Goal: Task Accomplishment & Management: Manage account settings

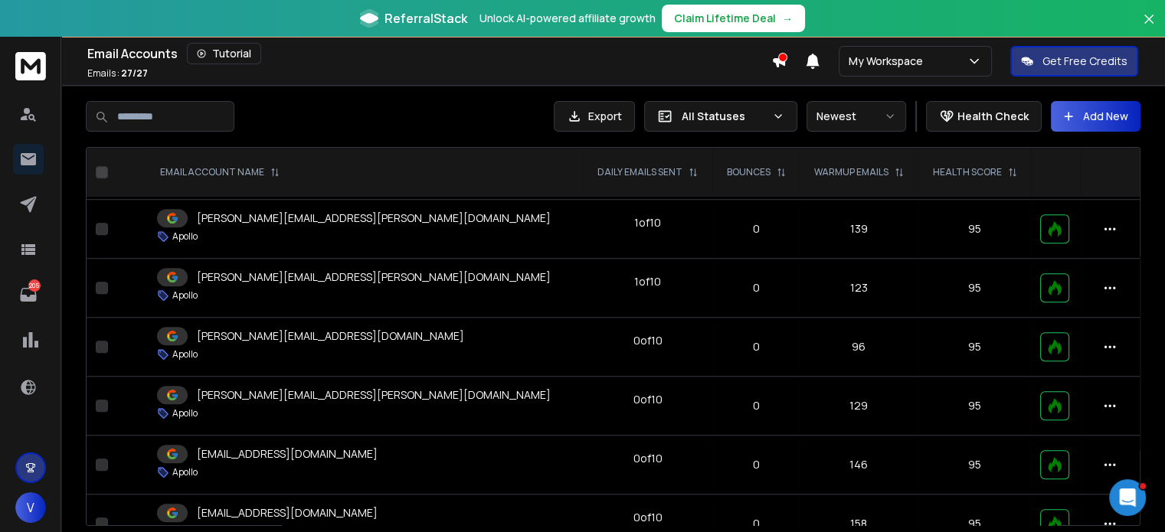
scroll to position [1271, 0]
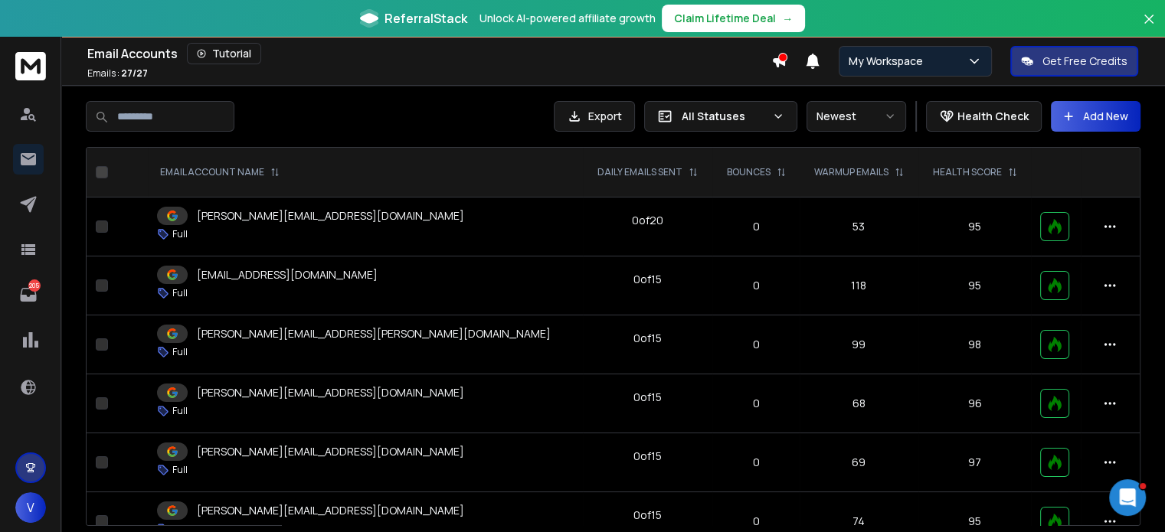
click at [895, 67] on p "My Workspace" at bounding box center [889, 61] width 80 height 15
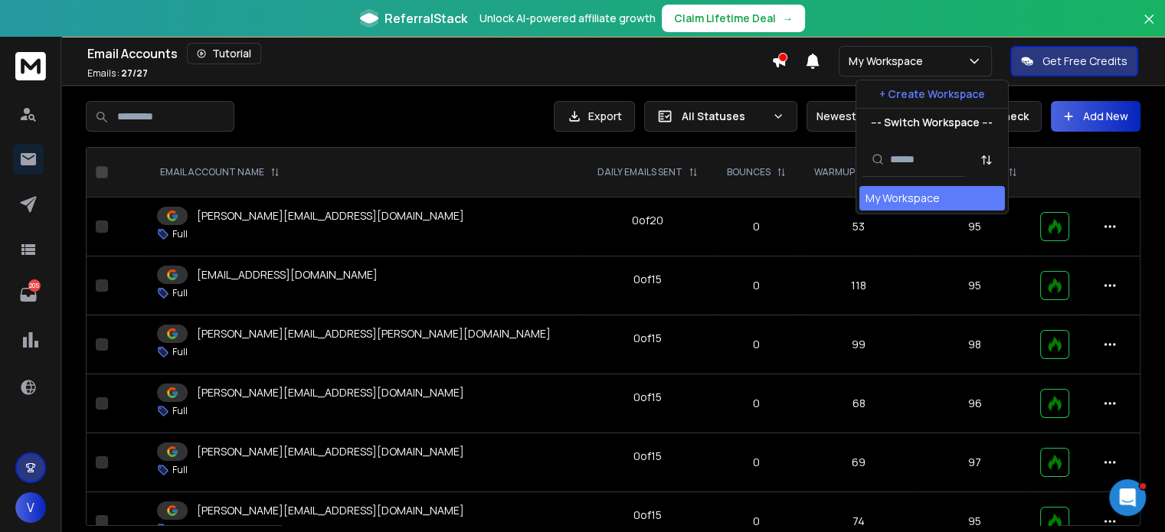
click at [441, 126] on div at bounding box center [315, 116] width 459 height 31
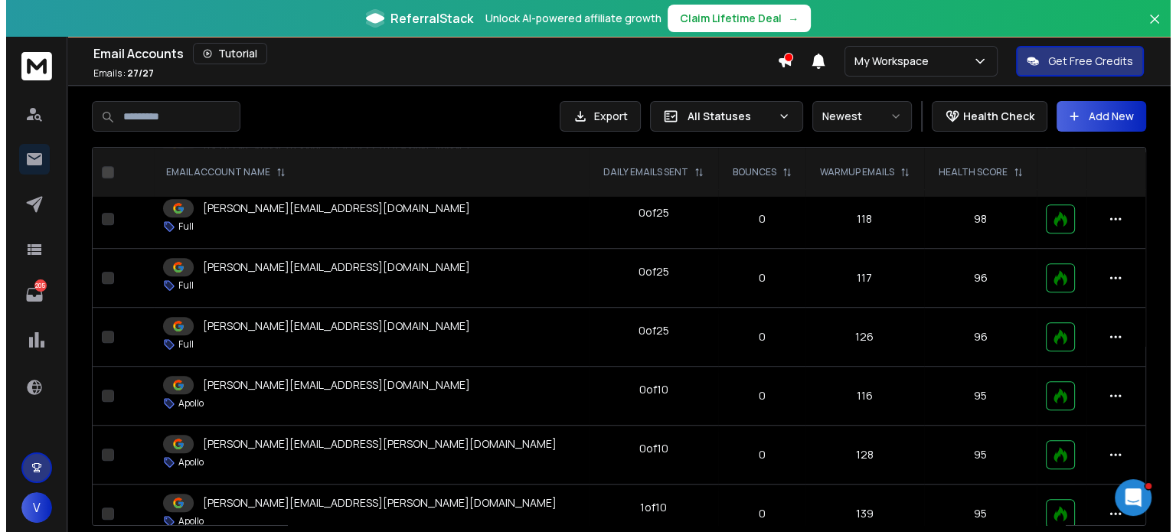
scroll to position [735, 0]
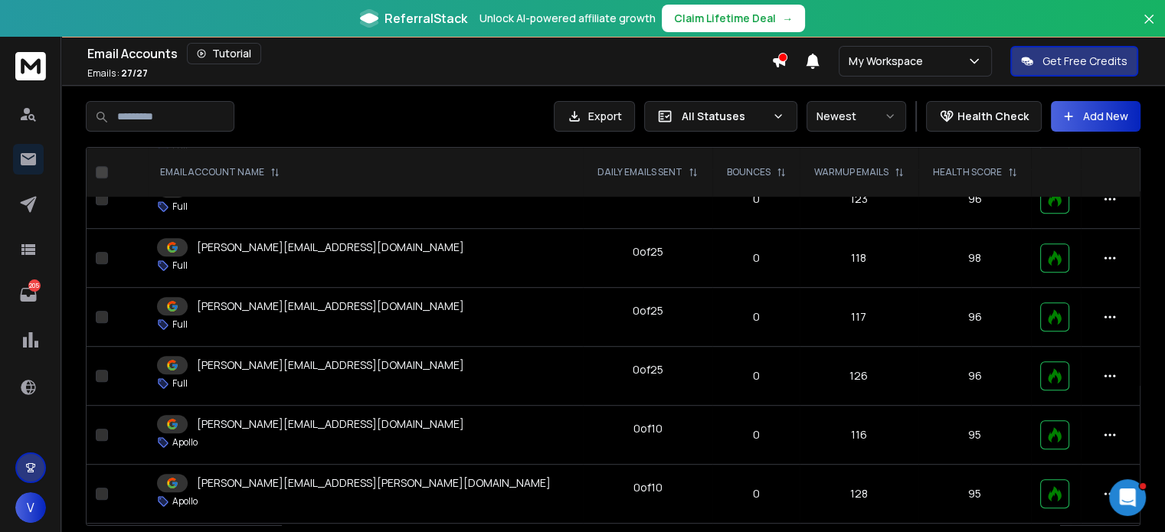
click at [345, 309] on div "[PERSON_NAME][EMAIL_ADDRESS][DOMAIN_NAME]" at bounding box center [365, 306] width 417 height 18
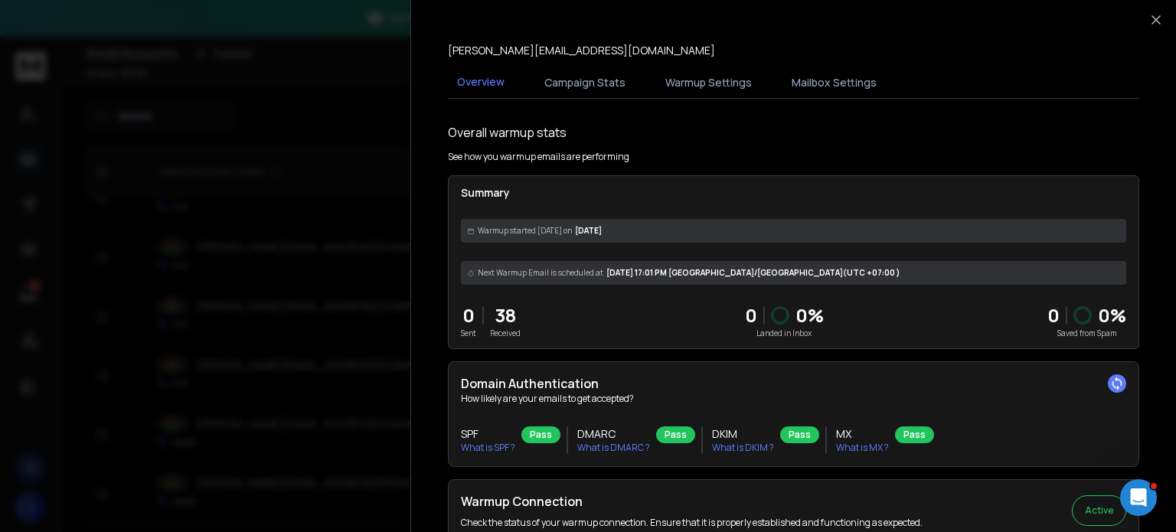
click at [721, 79] on button "Warmup Settings" at bounding box center [708, 83] width 105 height 34
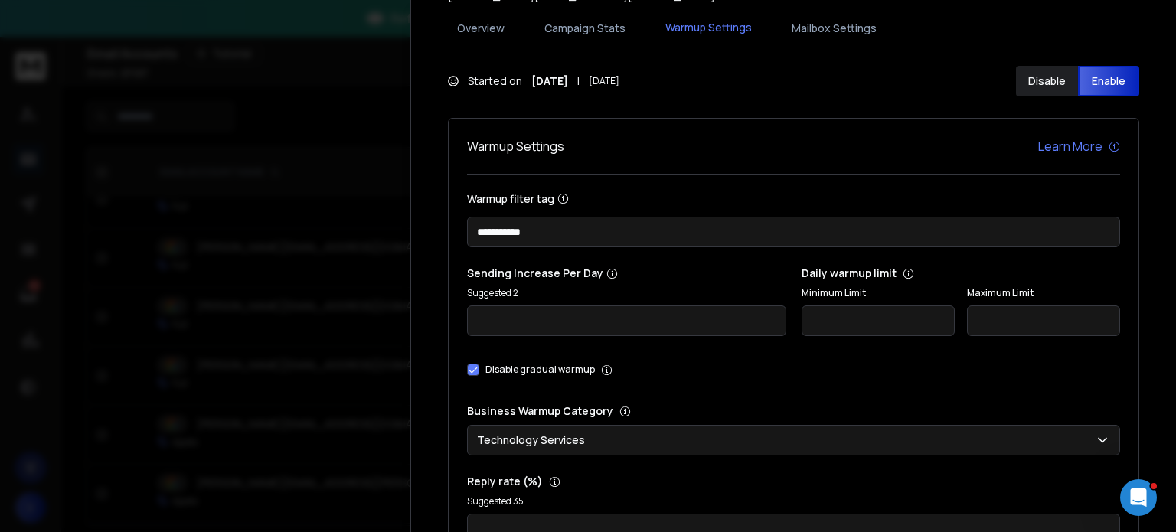
scroll to position [0, 0]
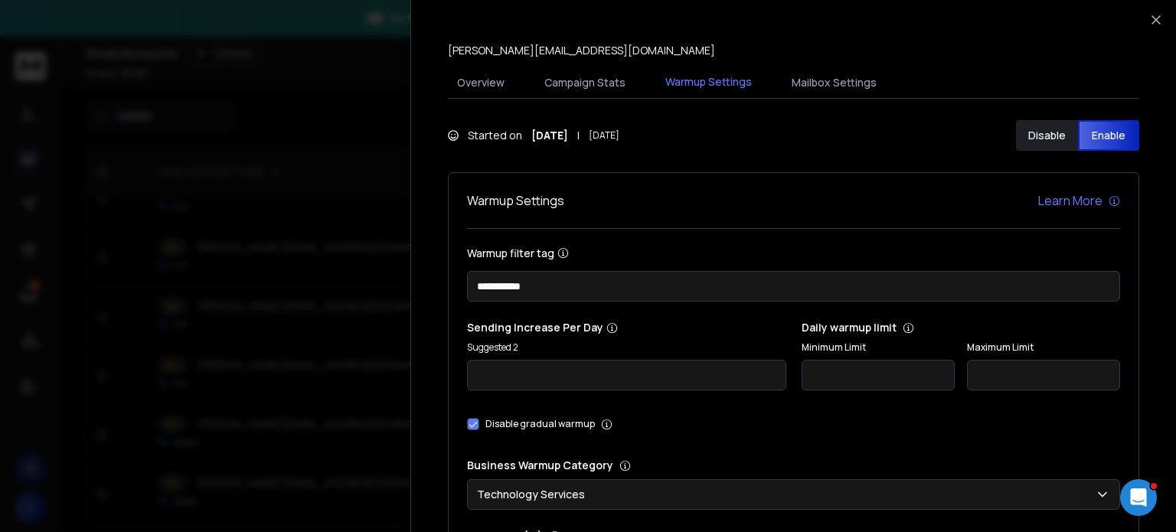
click at [490, 79] on button "Overview" at bounding box center [481, 83] width 66 height 34
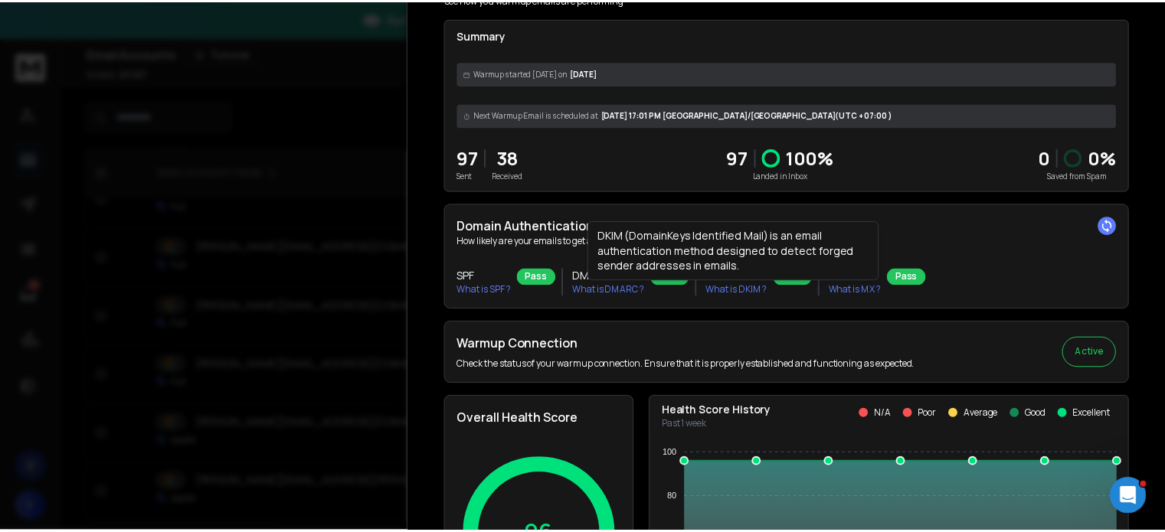
scroll to position [153, 0]
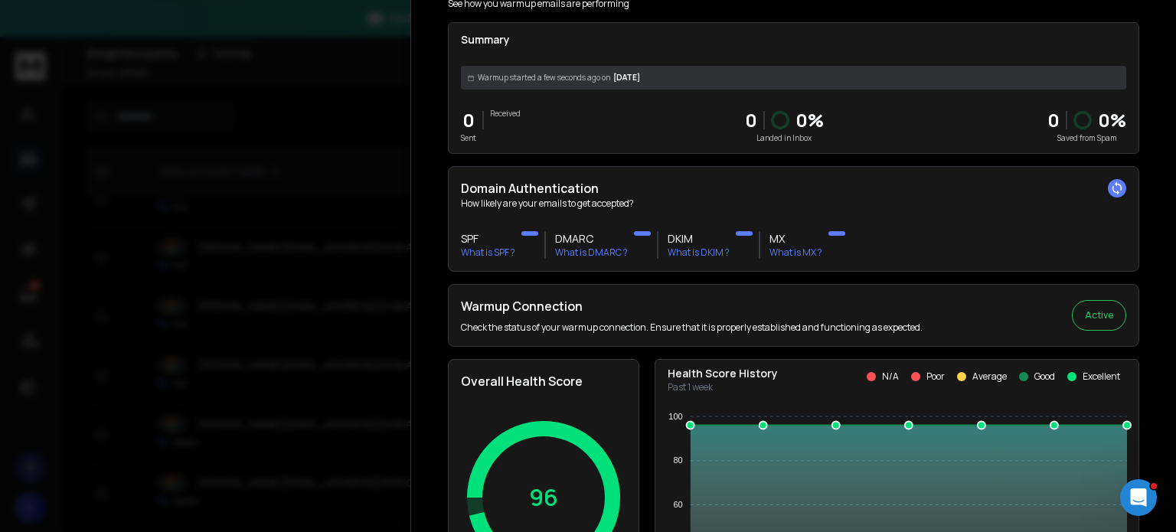
click at [306, 160] on div at bounding box center [588, 266] width 1176 height 532
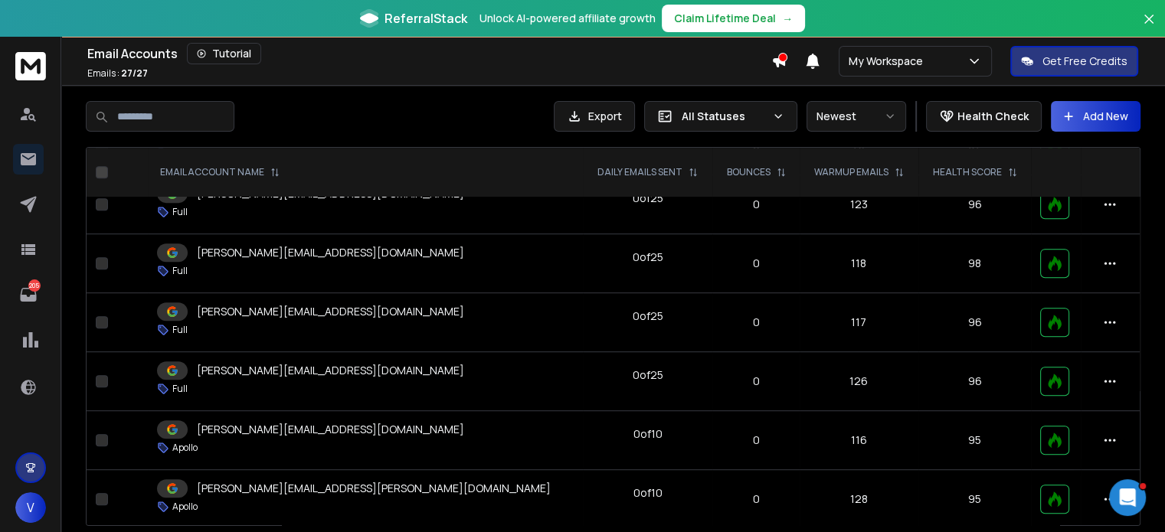
scroll to position [735, 0]
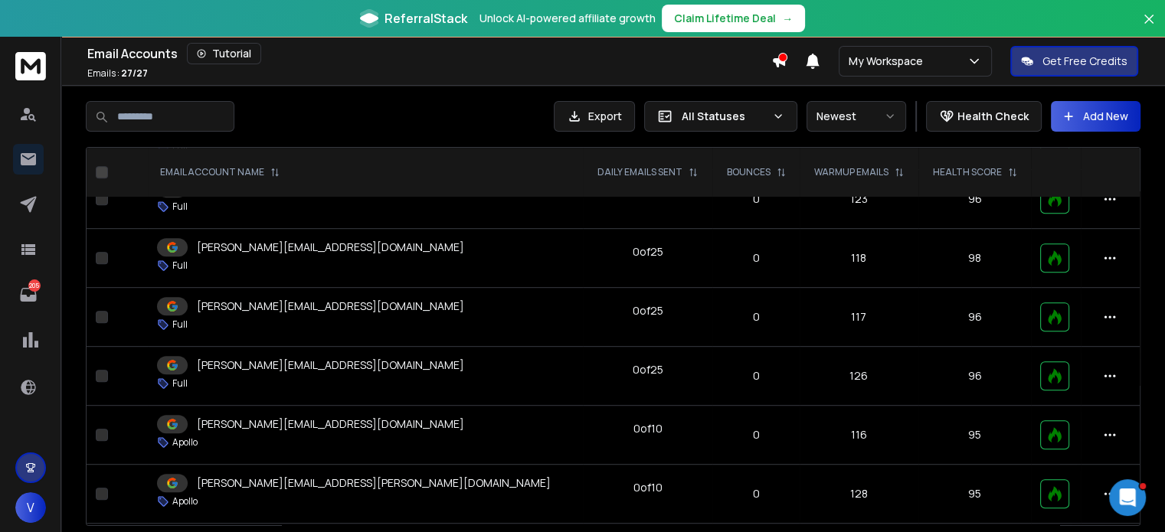
click at [155, 114] on input at bounding box center [160, 116] width 149 height 31
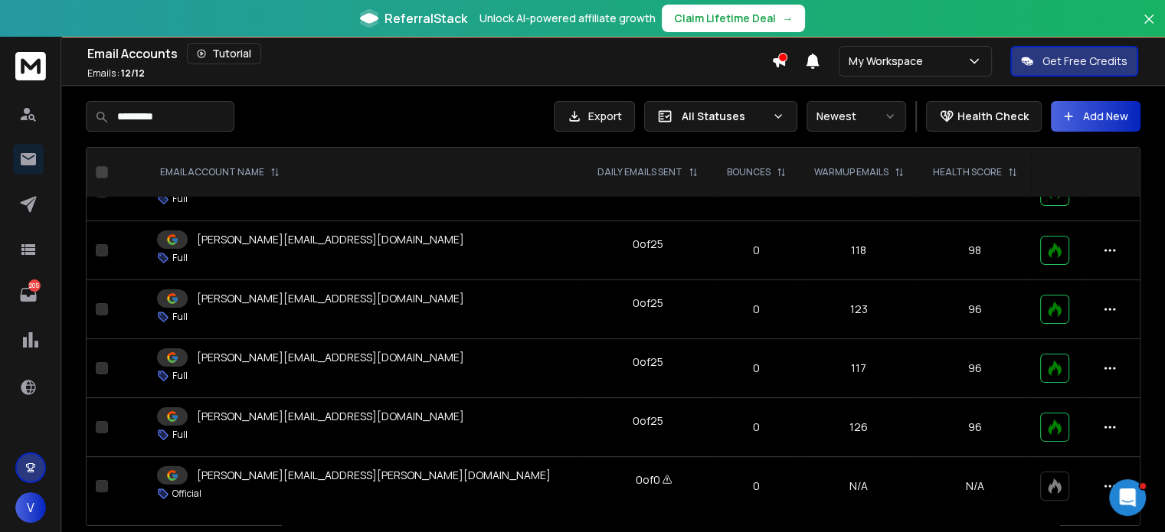
type input "**********"
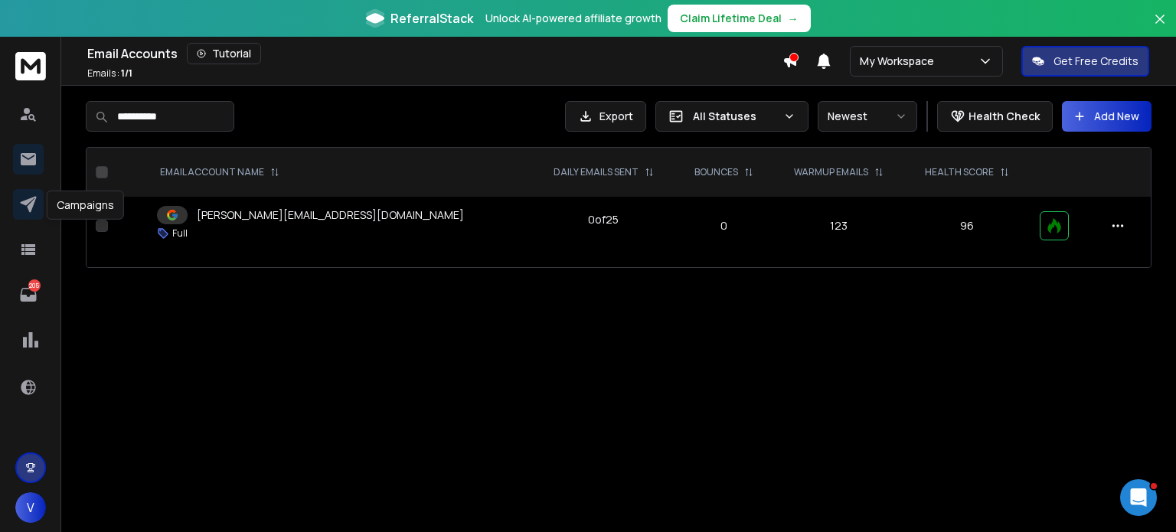
click at [30, 191] on link at bounding box center [28, 204] width 31 height 31
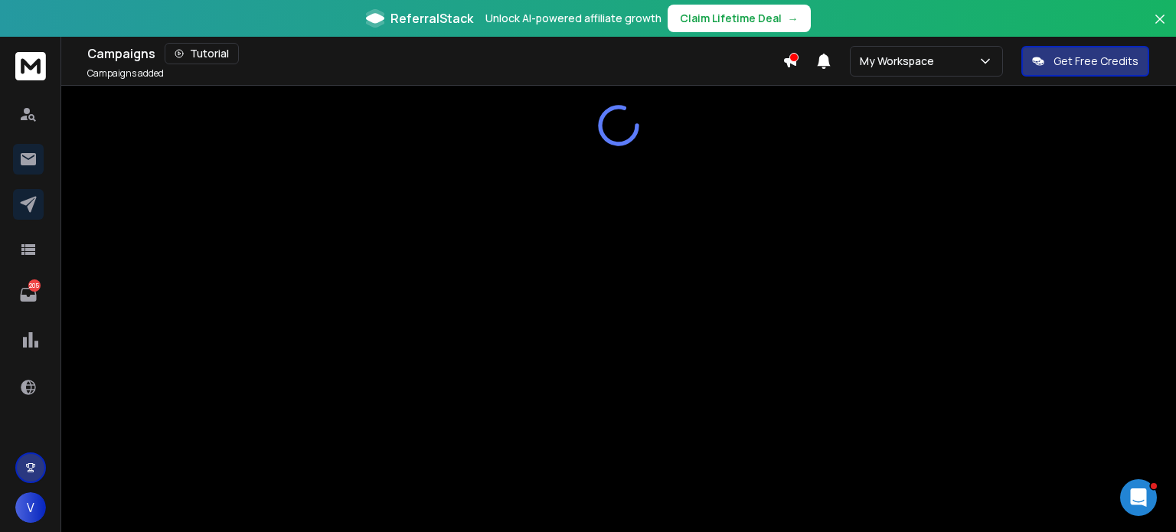
click at [25, 155] on icon at bounding box center [28, 159] width 15 height 12
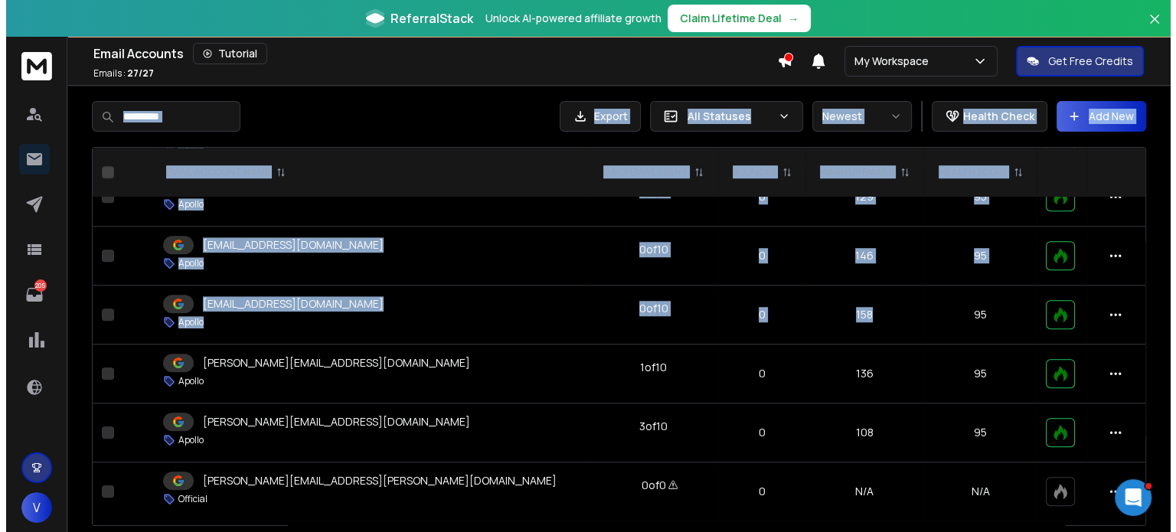
scroll to position [1271, 0]
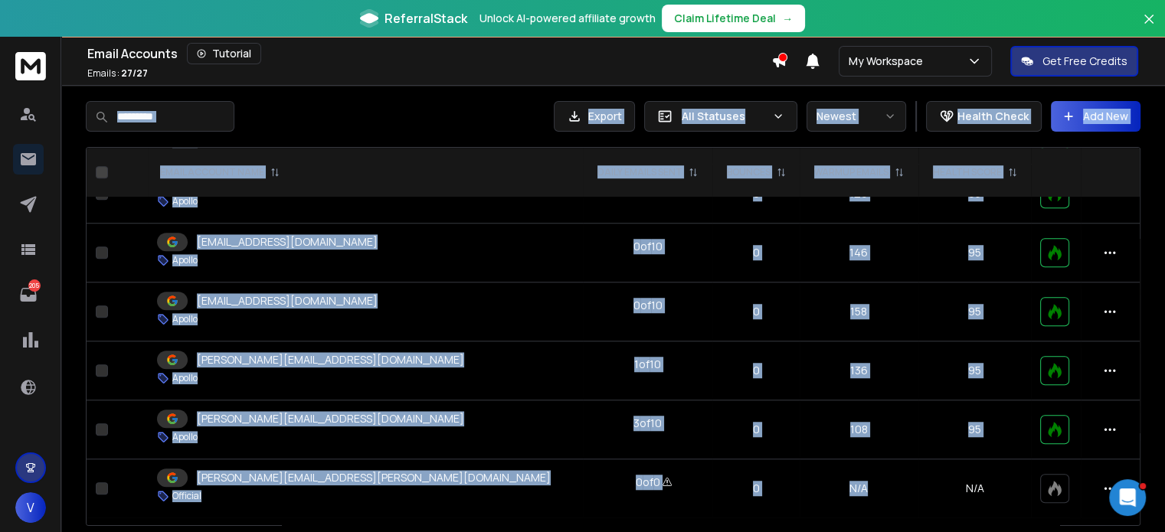
drag, startPoint x: 178, startPoint y: 134, endPoint x: 809, endPoint y: 505, distance: 731.9
click at [809, 505] on div "Export All Statuses Newest Health Check Add New EMAIL ACCOUNT NAME DAILY EMAILS…" at bounding box center [613, 313] width 1055 height 425
click at [364, 107] on div at bounding box center [315, 116] width 459 height 31
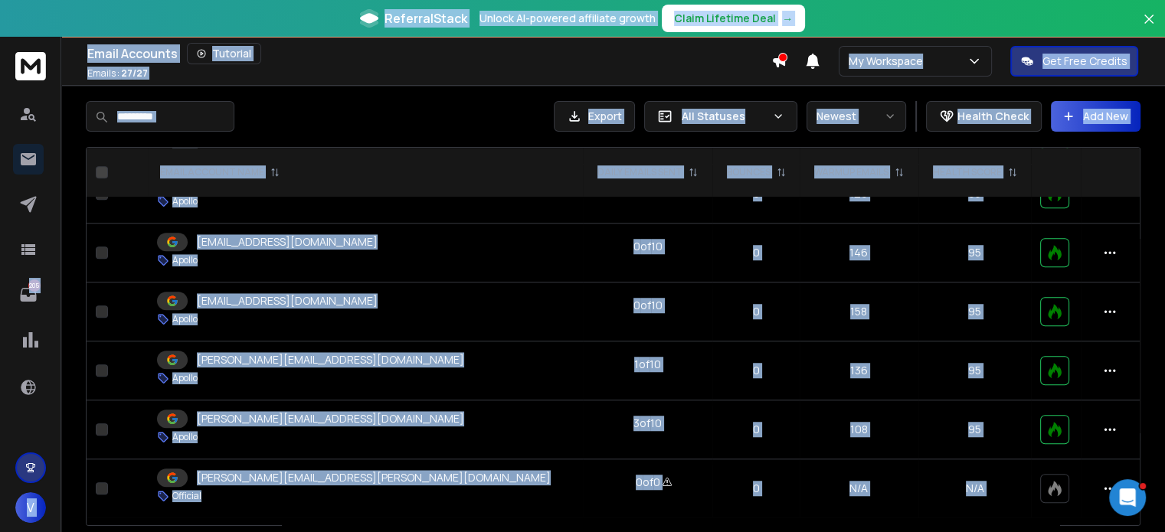
click at [210, 126] on input at bounding box center [160, 116] width 149 height 31
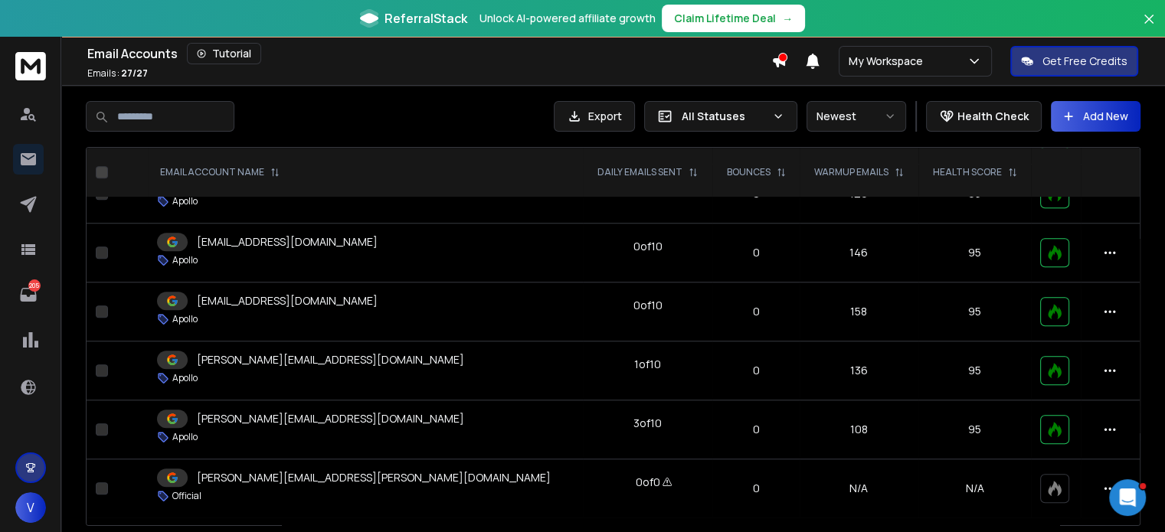
paste input "**********"
type input "**********"
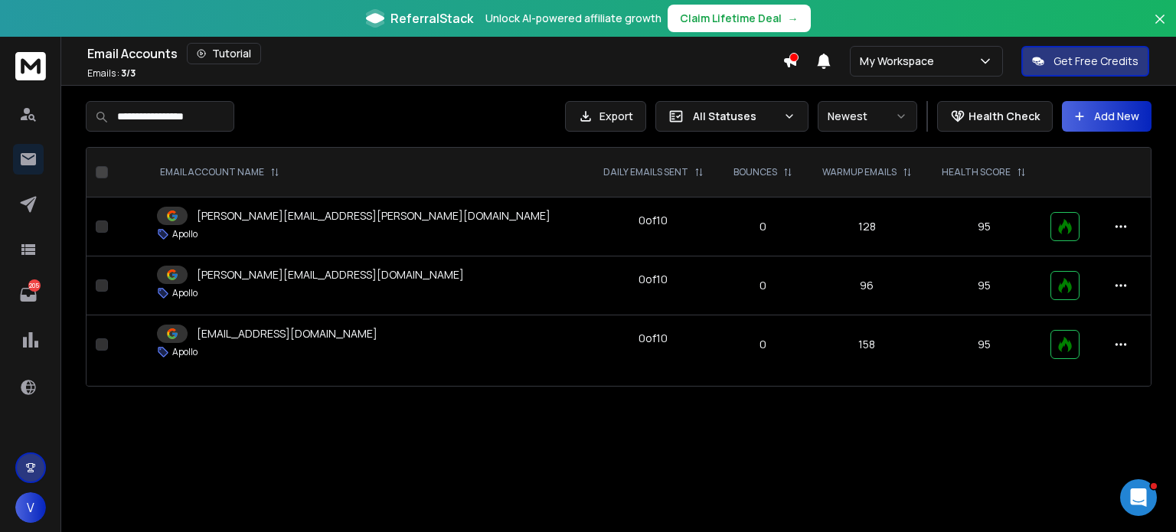
click at [507, 417] on div "**********" at bounding box center [588, 266] width 1176 height 532
click at [196, 117] on input "**********" at bounding box center [160, 116] width 149 height 31
paste input "*******"
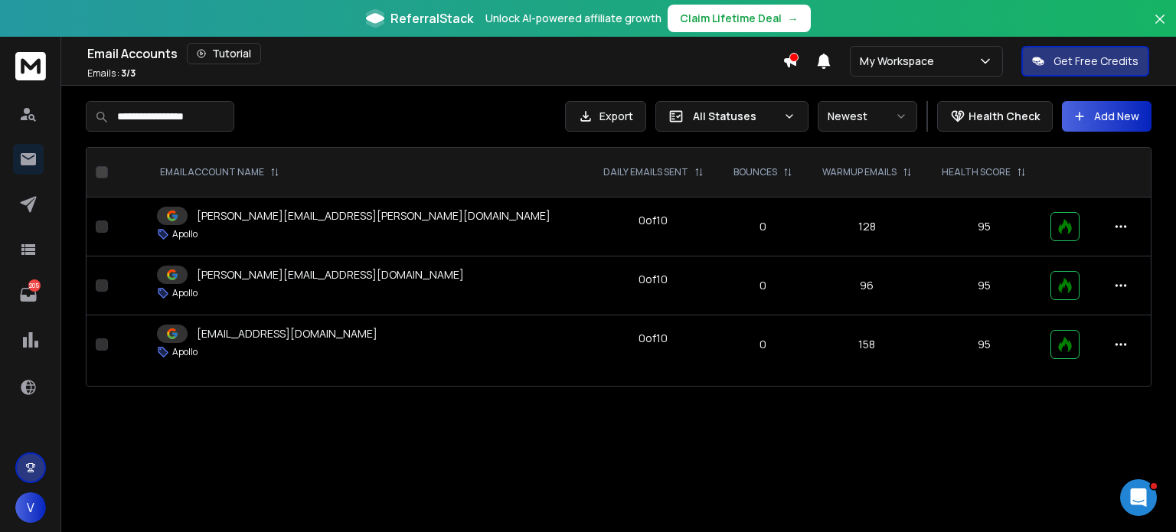
type input "**********"
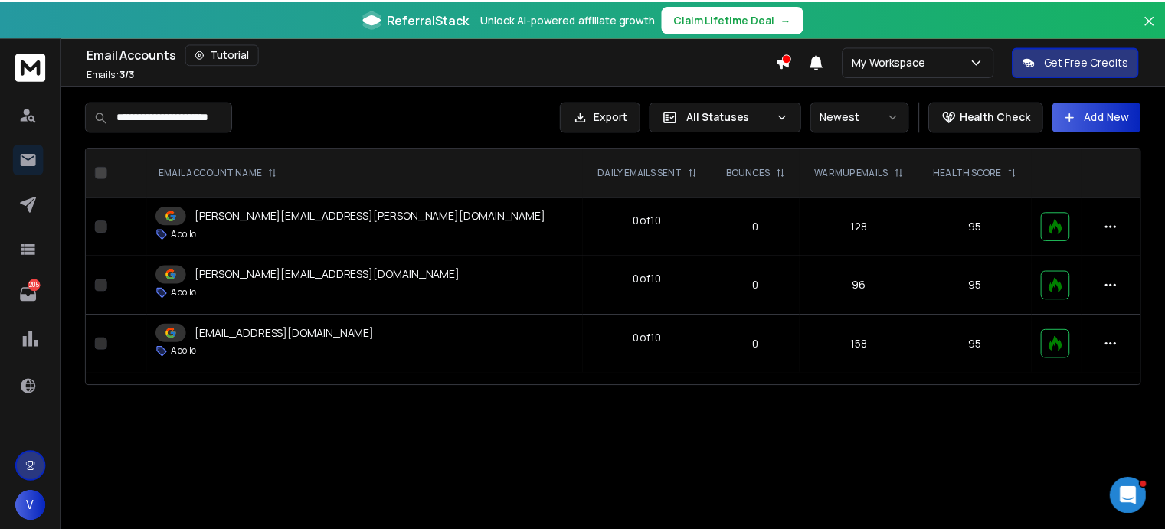
scroll to position [0, 8]
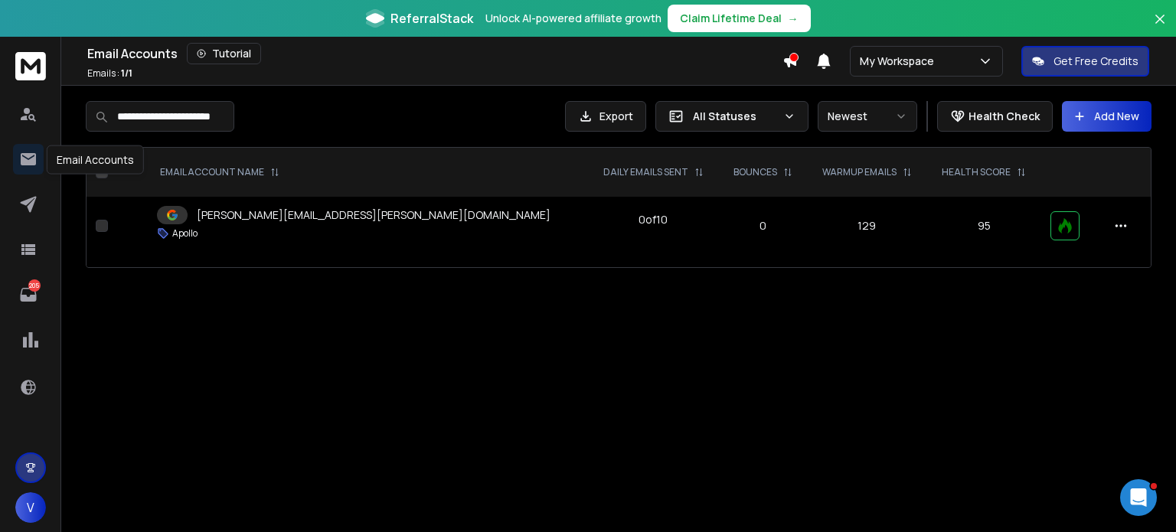
click at [33, 159] on icon at bounding box center [28, 159] width 15 height 12
click at [34, 151] on icon at bounding box center [28, 159] width 18 height 18
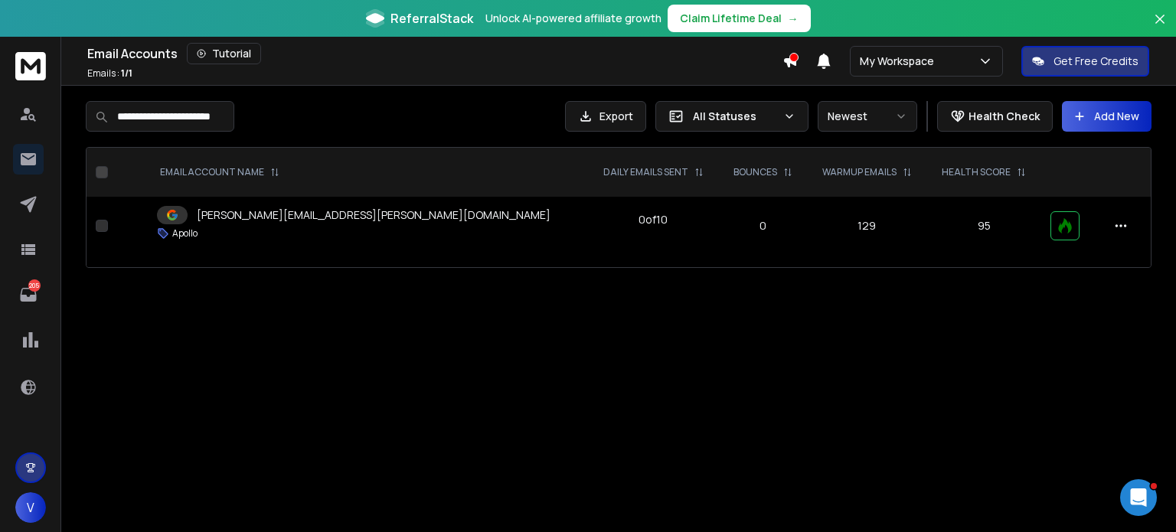
click at [34, 151] on icon at bounding box center [28, 159] width 18 height 18
click at [31, 207] on icon at bounding box center [28, 205] width 16 height 16
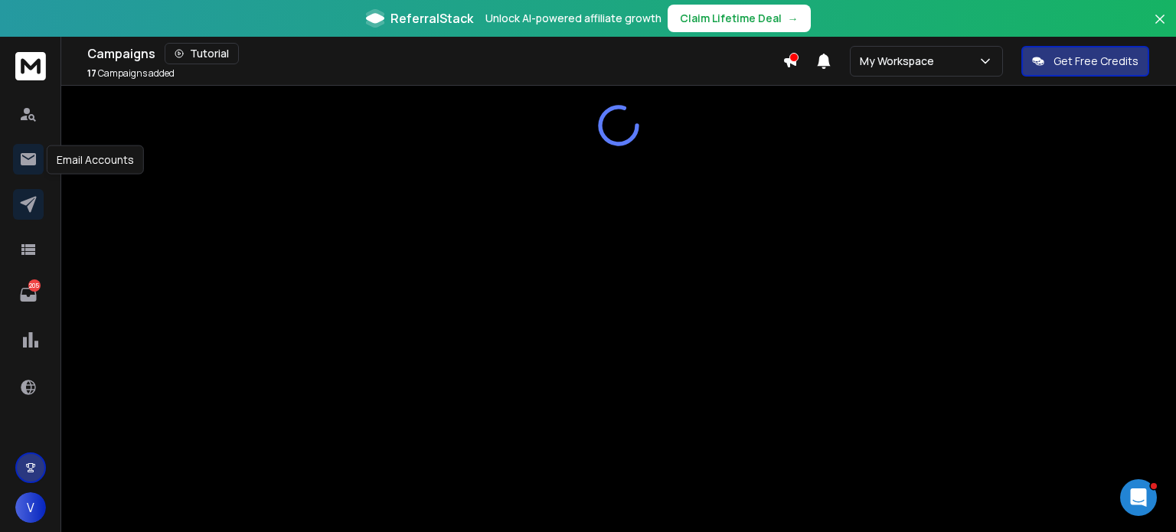
click at [28, 168] on icon at bounding box center [28, 159] width 18 height 18
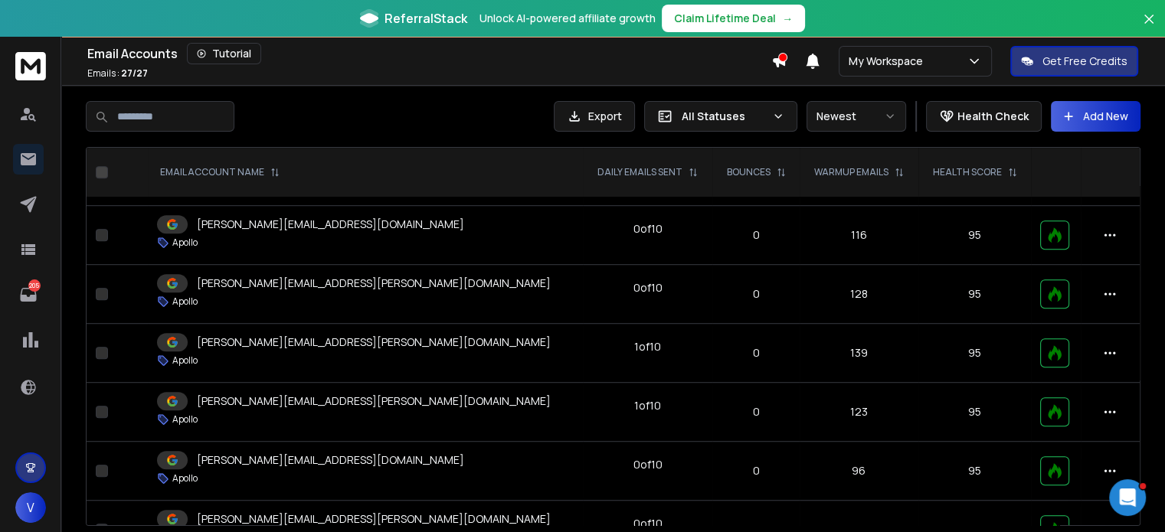
scroll to position [888, 0]
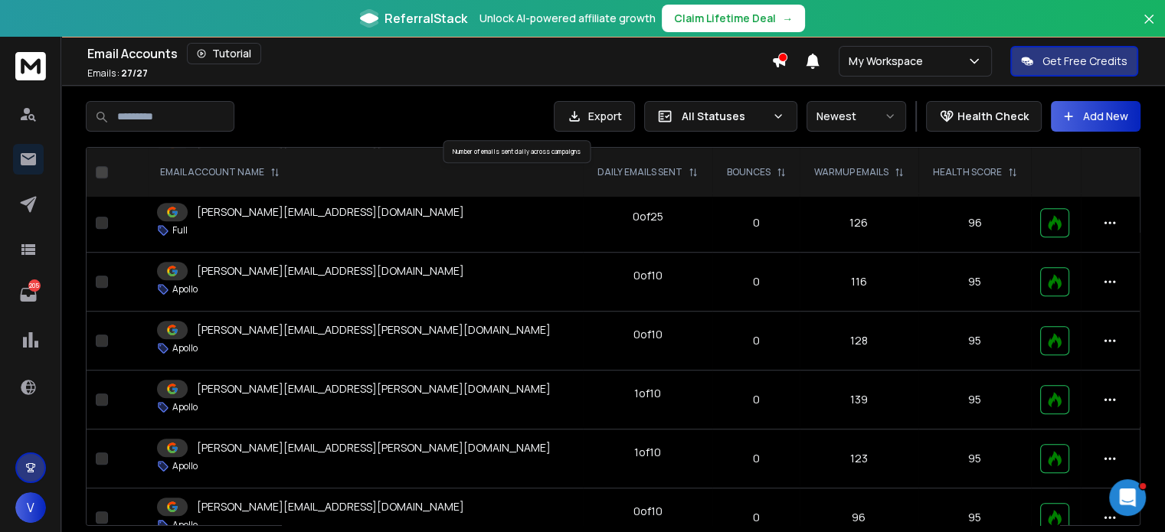
click at [597, 166] on p "DAILY EMAILS SENT" at bounding box center [639, 172] width 85 height 12
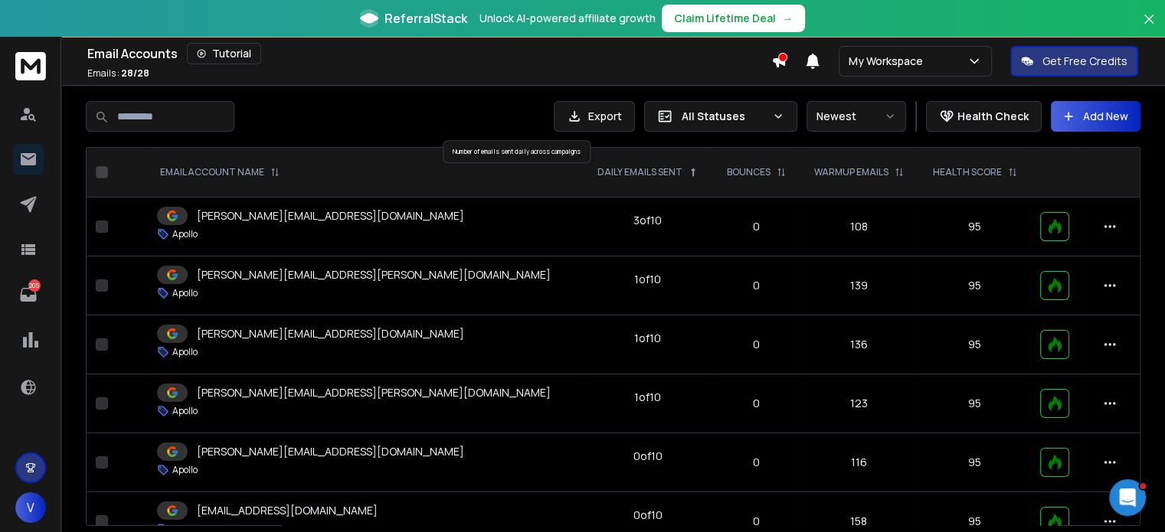
click at [597, 175] on p "DAILY EMAILS SENT" at bounding box center [639, 172] width 85 height 12
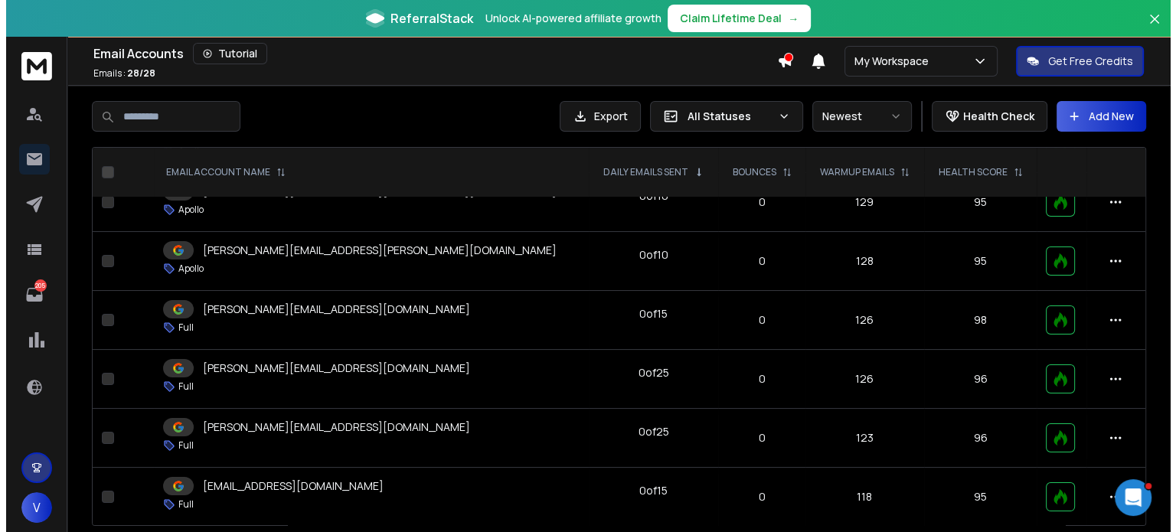
scroll to position [230, 0]
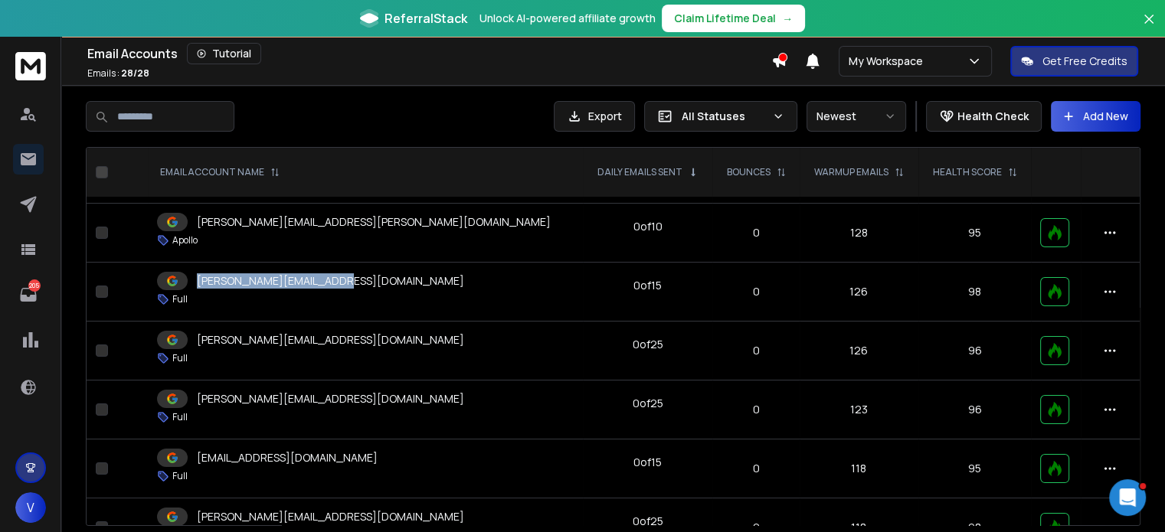
drag, startPoint x: 343, startPoint y: 278, endPoint x: 198, endPoint y: 286, distance: 145.0
click at [198, 286] on div "[PERSON_NAME][EMAIL_ADDRESS][DOMAIN_NAME]" at bounding box center [365, 281] width 417 height 18
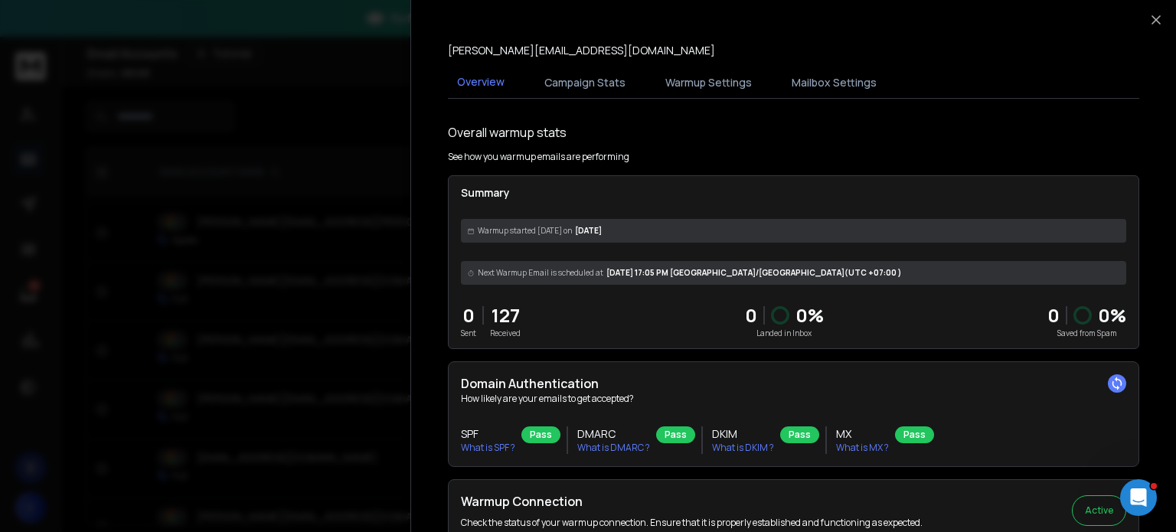
click at [276, 71] on div at bounding box center [588, 266] width 1176 height 532
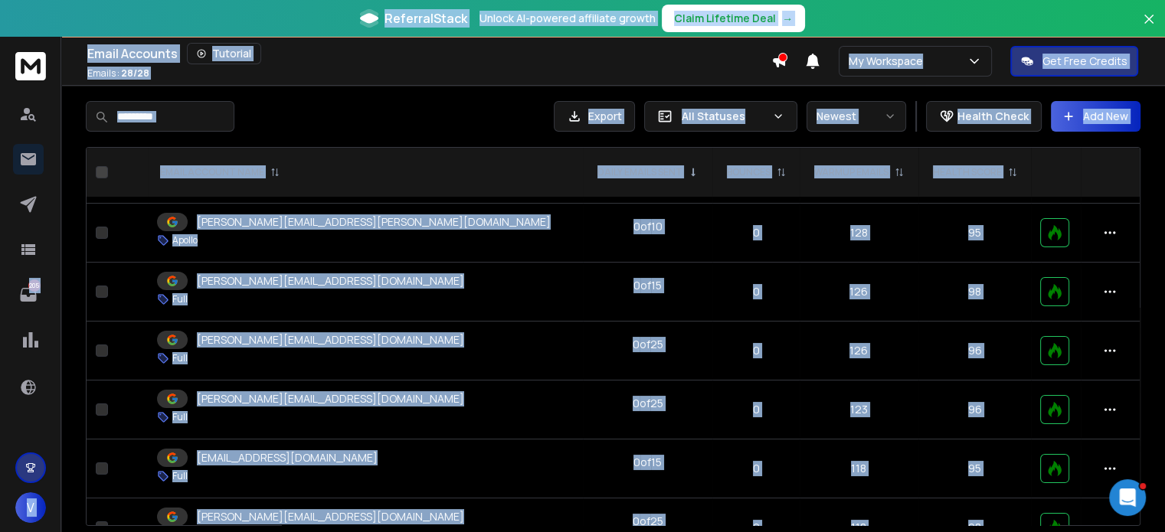
click at [186, 109] on input at bounding box center [160, 116] width 149 height 31
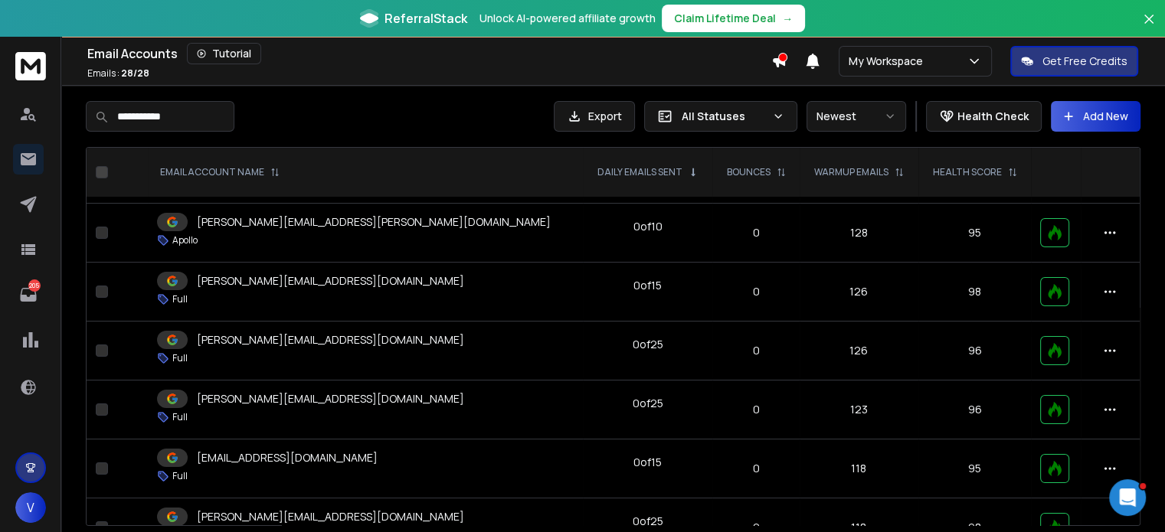
type input "**********"
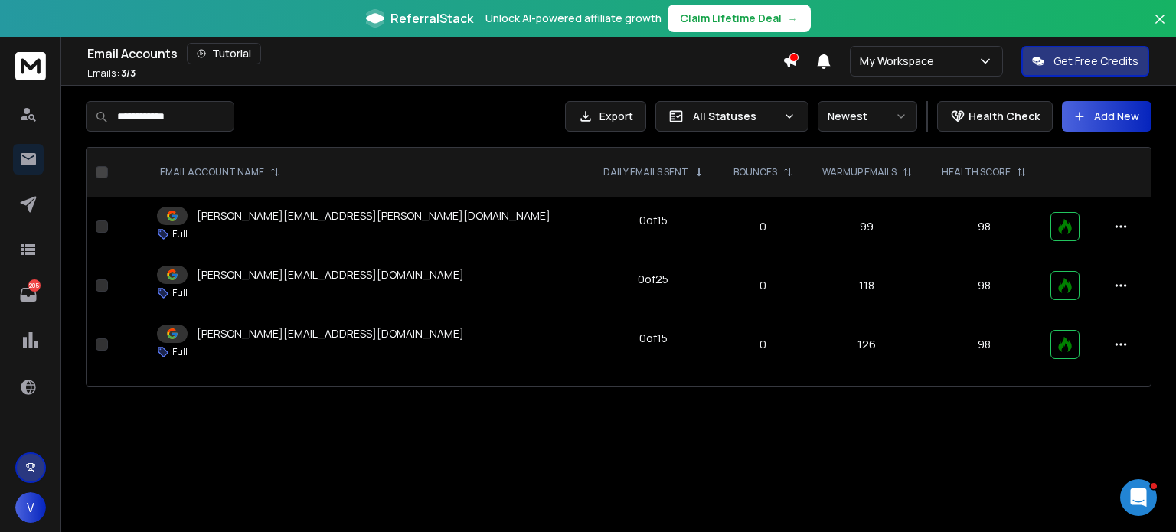
click at [103, 224] on button "button" at bounding box center [102, 227] width 12 height 12
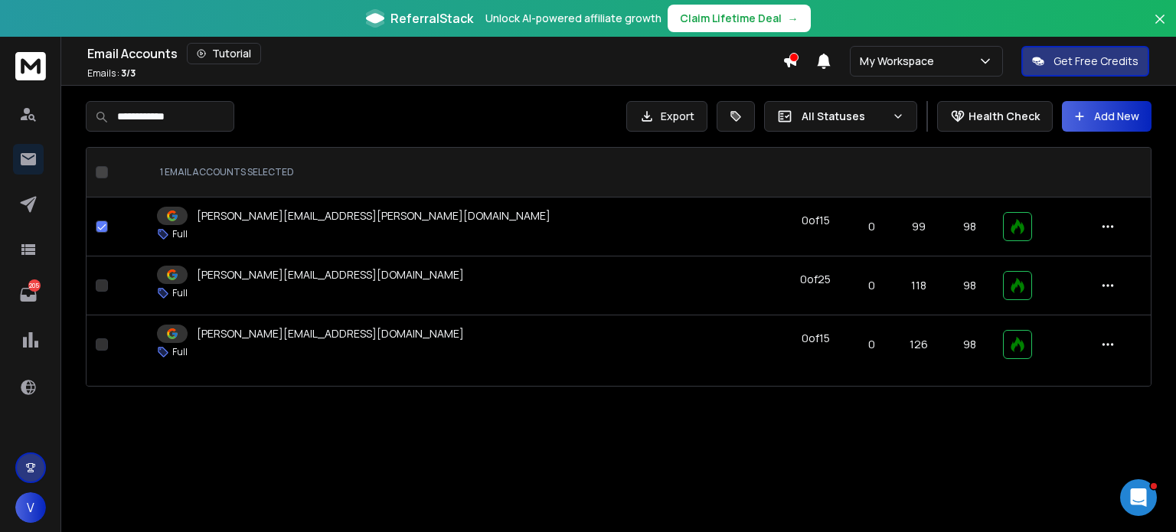
click at [103, 339] on button "button" at bounding box center [102, 345] width 12 height 12
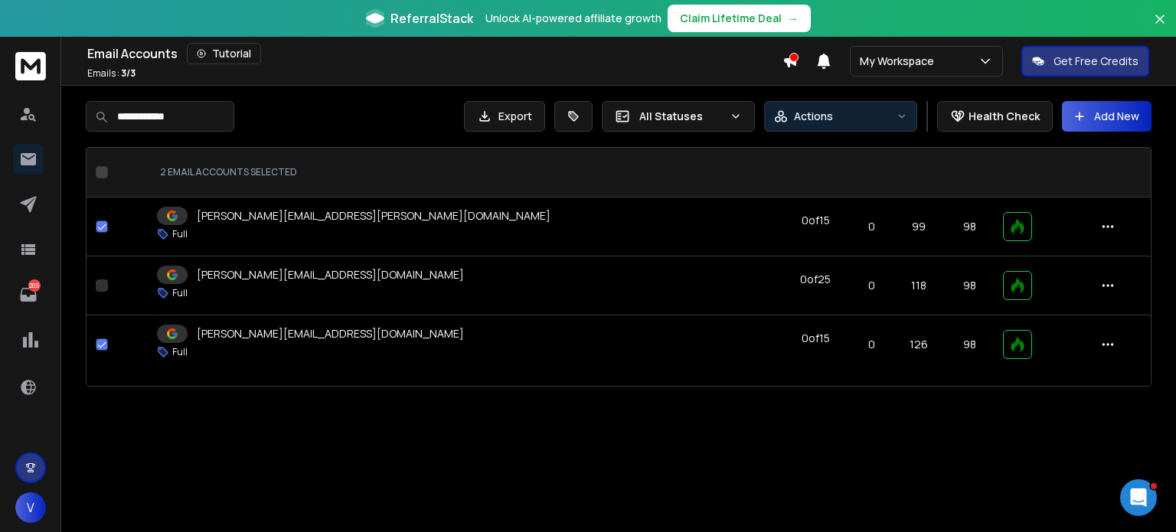
click at [849, 122] on div "Actions" at bounding box center [832, 116] width 116 height 15
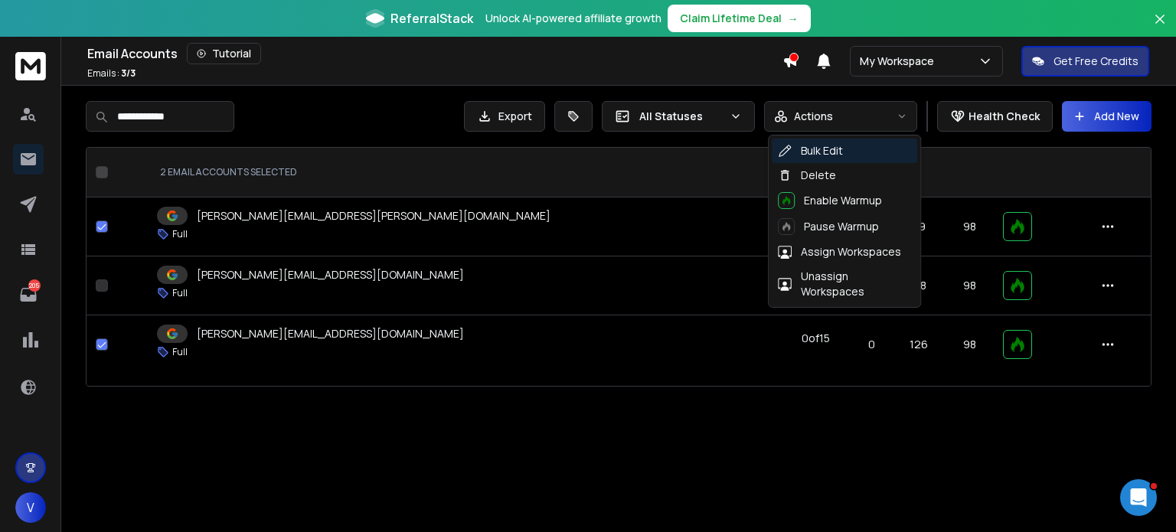
click at [849, 152] on div "Bulk Edit" at bounding box center [845, 151] width 146 height 25
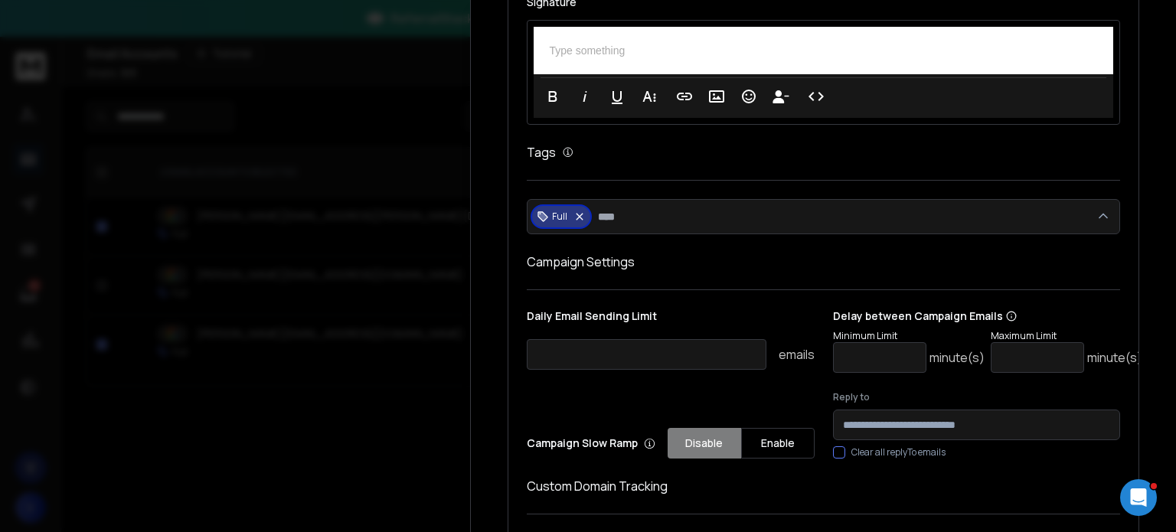
click at [690, 357] on input "number" at bounding box center [646, 354] width 239 height 31
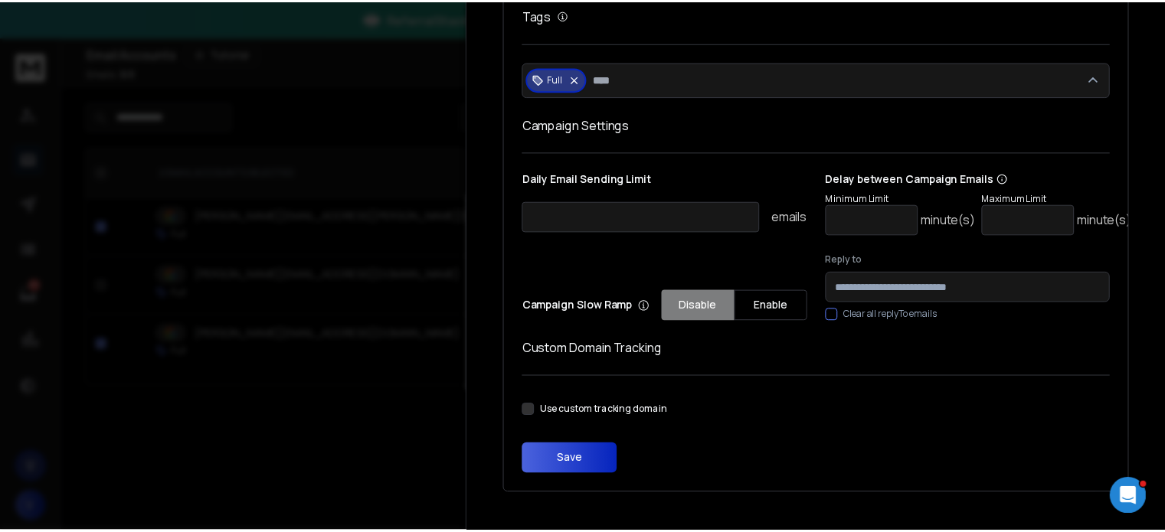
scroll to position [383, 0]
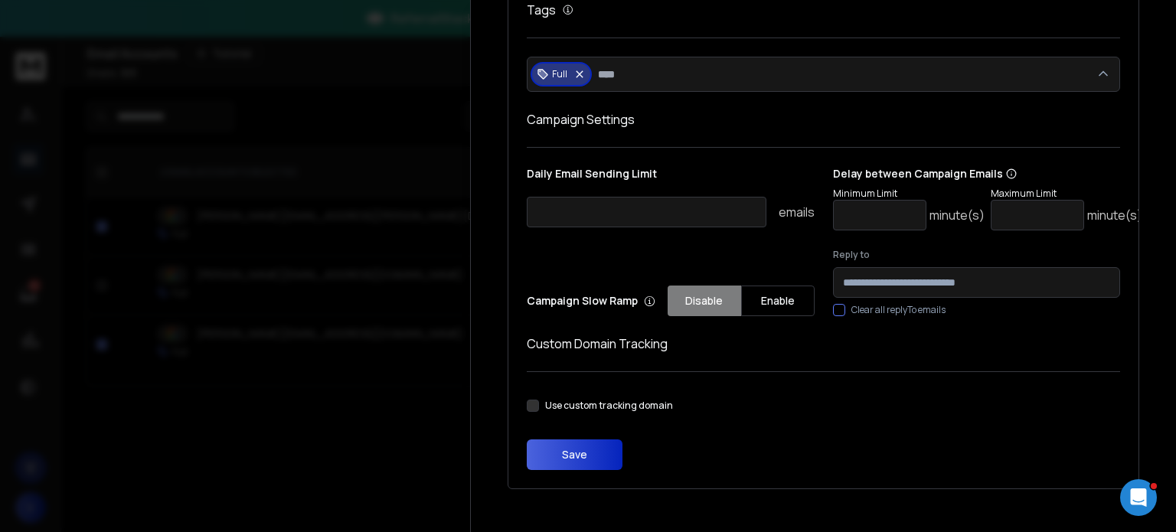
type input "**"
click at [588, 443] on button "Save" at bounding box center [575, 455] width 96 height 31
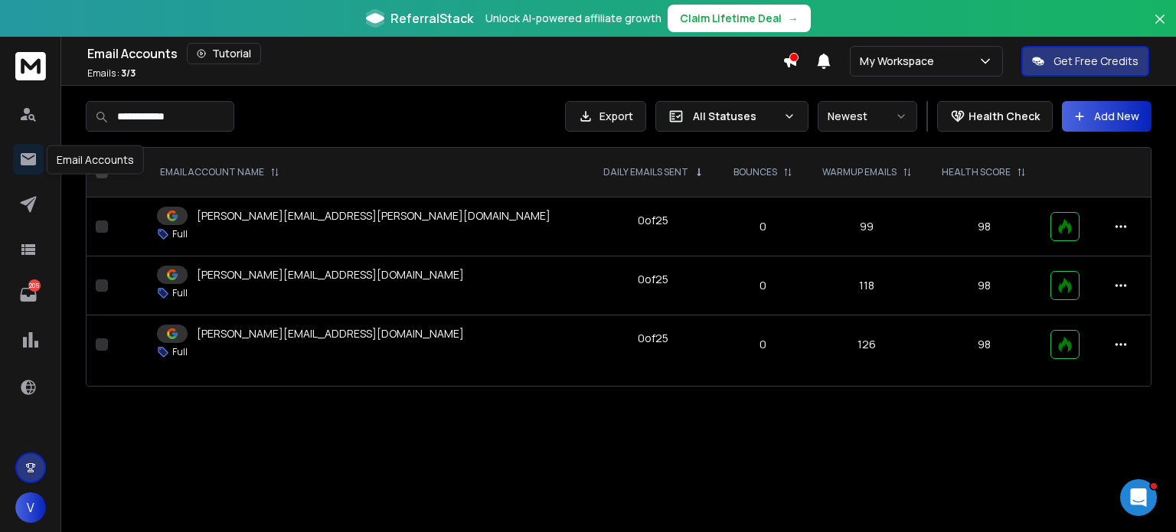
click at [27, 165] on icon at bounding box center [28, 159] width 15 height 12
click at [27, 204] on icon at bounding box center [28, 205] width 16 height 16
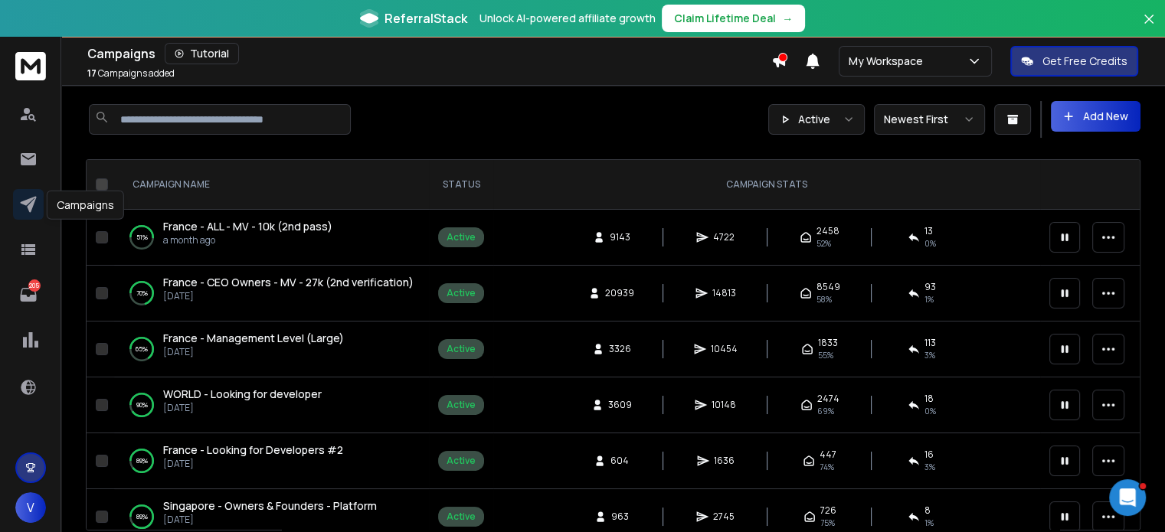
click at [21, 214] on icon at bounding box center [28, 204] width 18 height 18
click at [41, 153] on link at bounding box center [28, 159] width 31 height 31
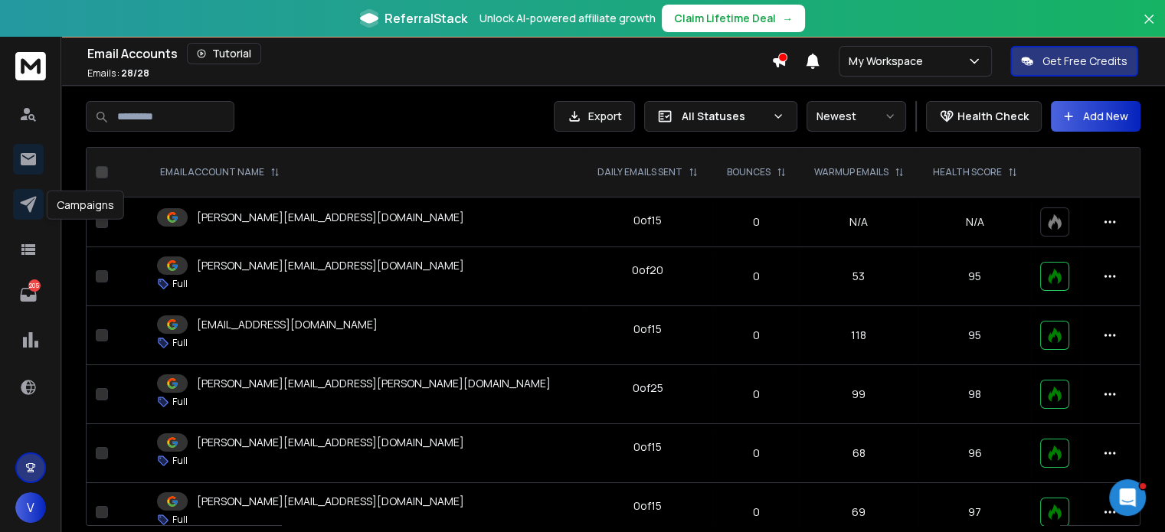
click at [20, 198] on icon at bounding box center [28, 204] width 18 height 18
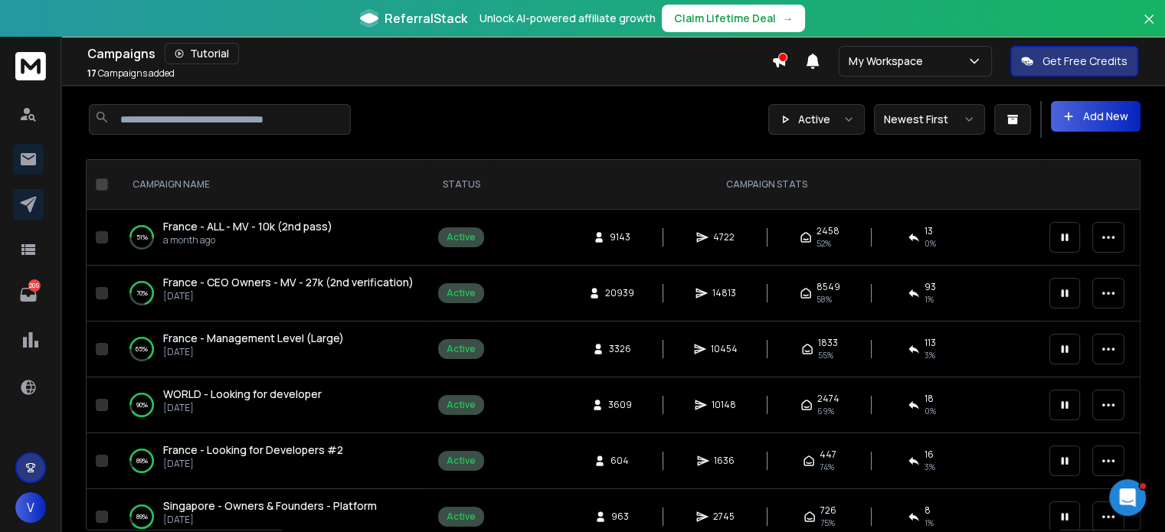
click at [19, 155] on icon at bounding box center [28, 159] width 18 height 18
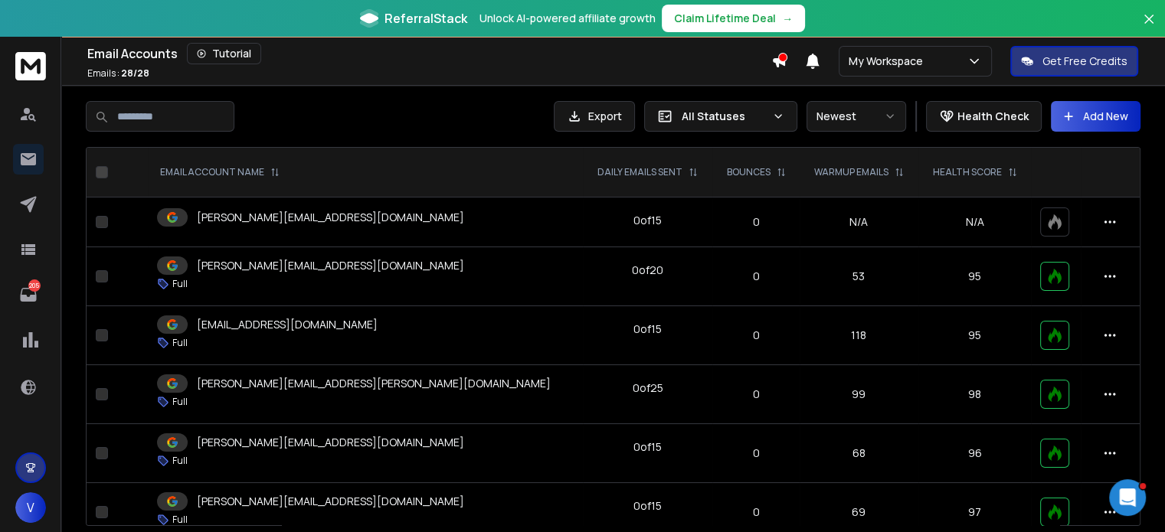
click at [106, 335] on button "button" at bounding box center [102, 335] width 12 height 12
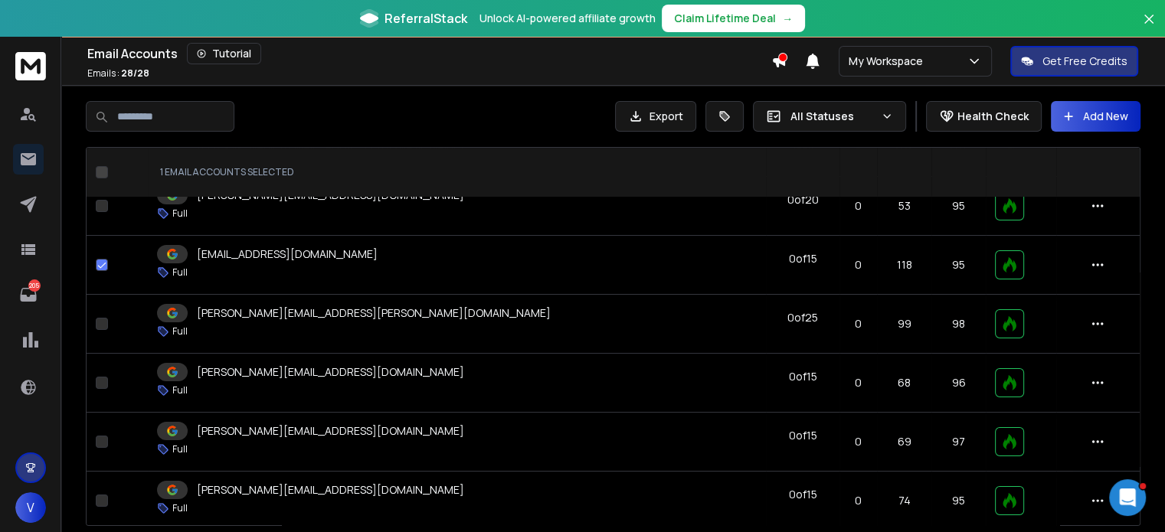
scroll to position [77, 0]
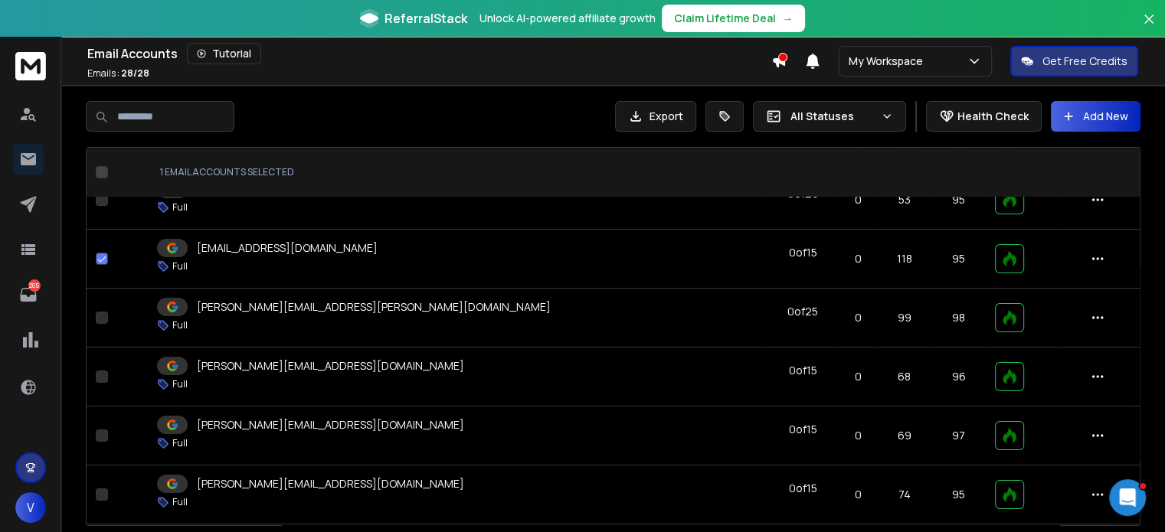
click at [102, 377] on button "button" at bounding box center [102, 377] width 12 height 12
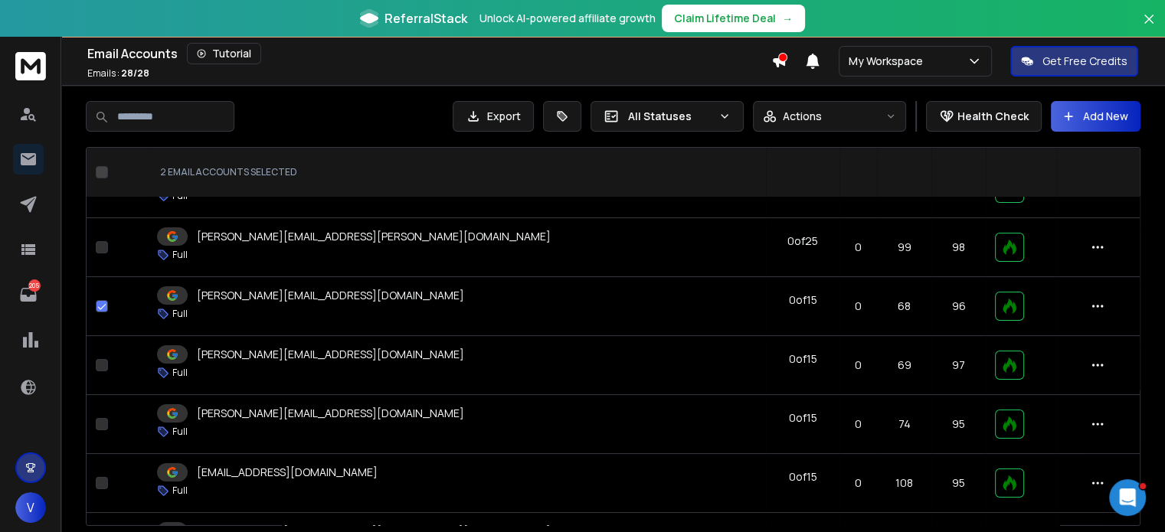
scroll to position [153, 0]
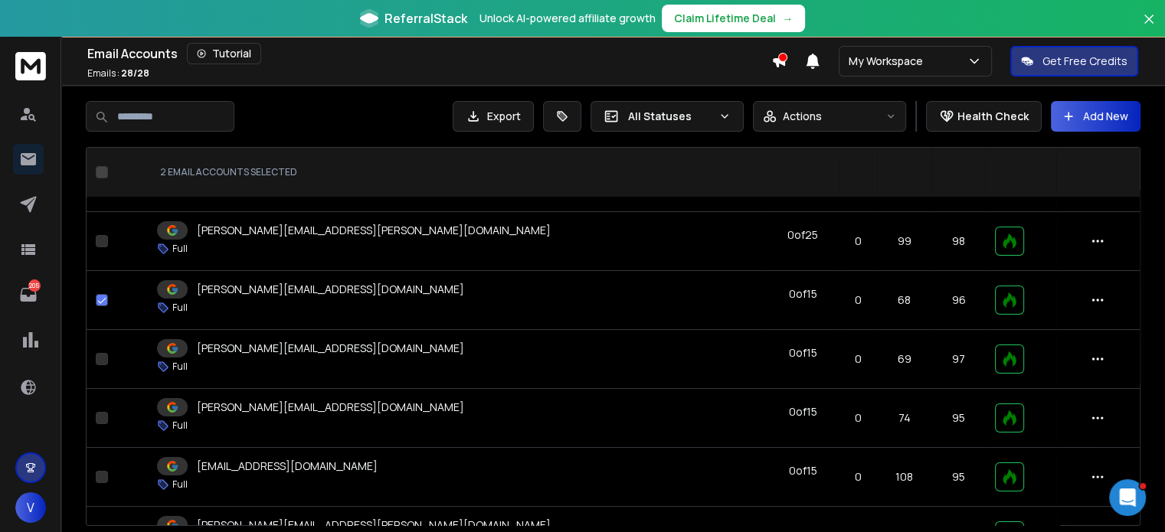
click at [100, 357] on button "button" at bounding box center [102, 359] width 12 height 12
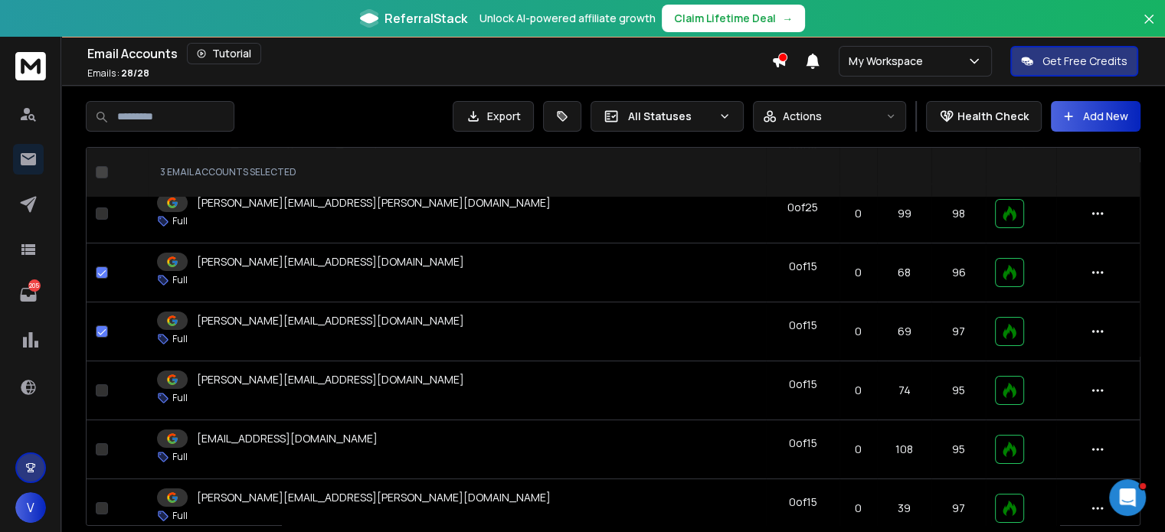
scroll to position [230, 0]
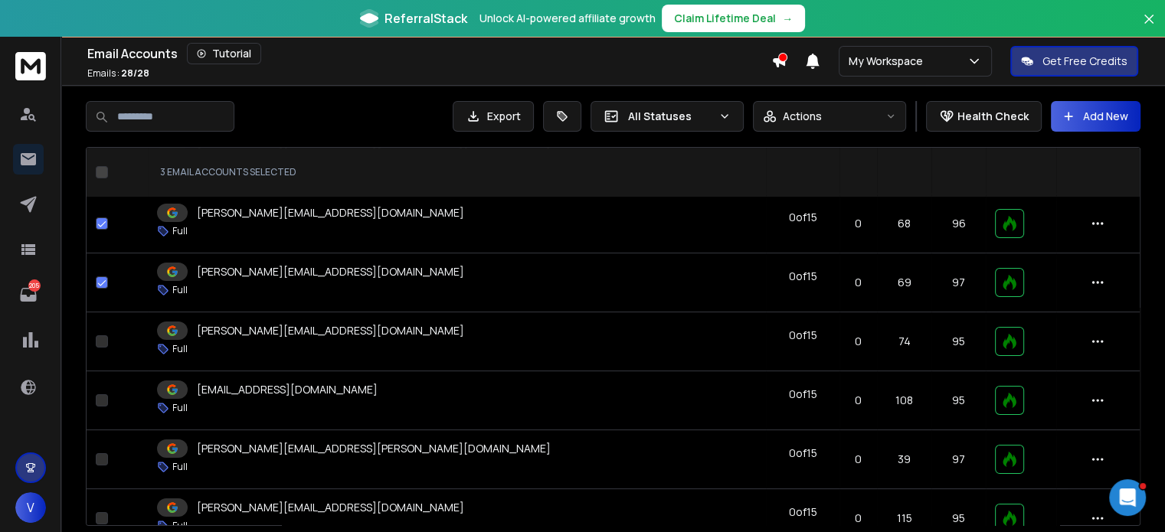
click at [99, 342] on button "button" at bounding box center [102, 341] width 12 height 12
click at [99, 401] on button "button" at bounding box center [102, 400] width 12 height 12
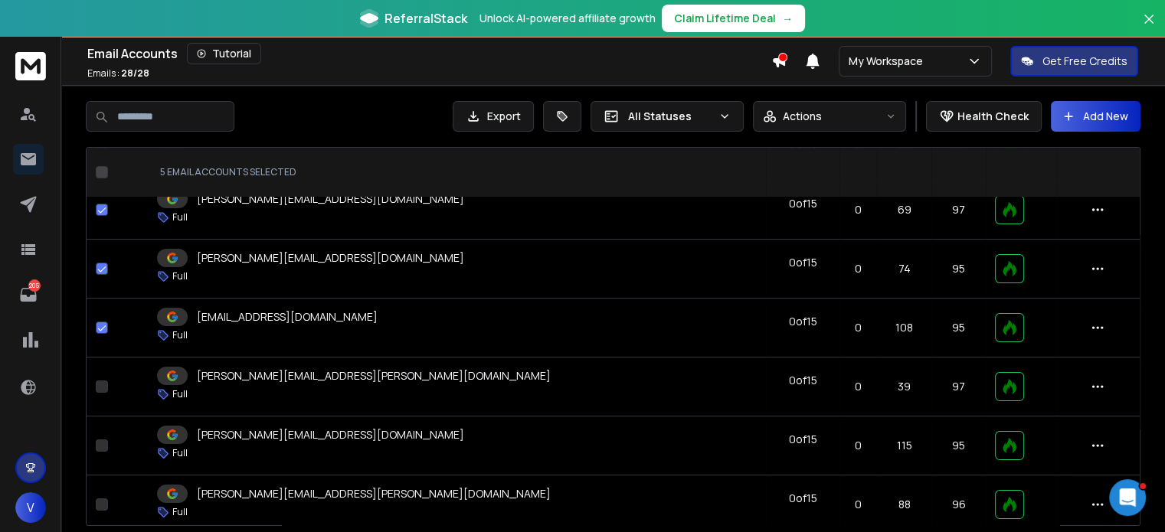
scroll to position [306, 0]
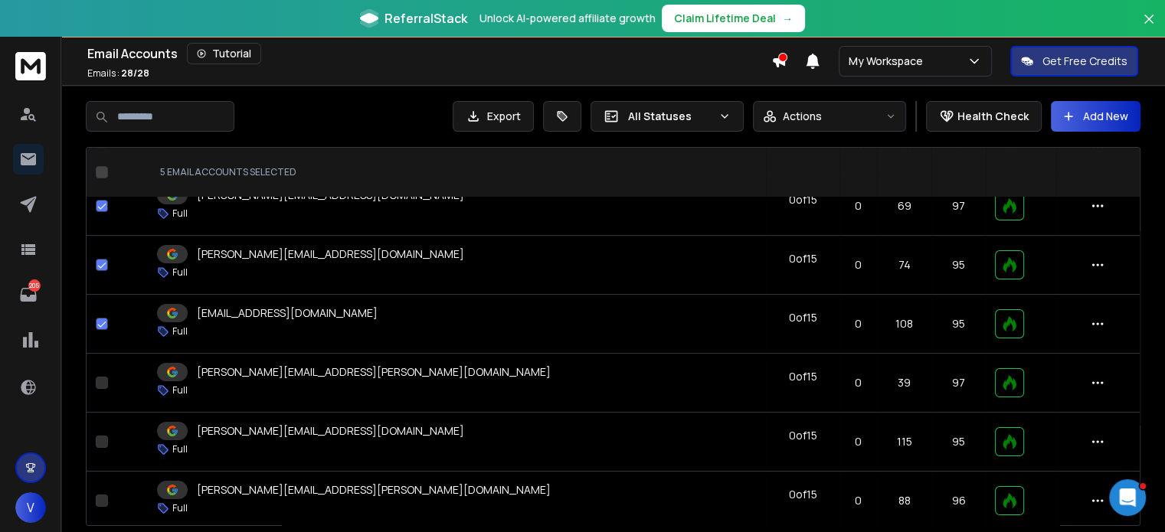
click at [100, 380] on button "button" at bounding box center [102, 383] width 12 height 12
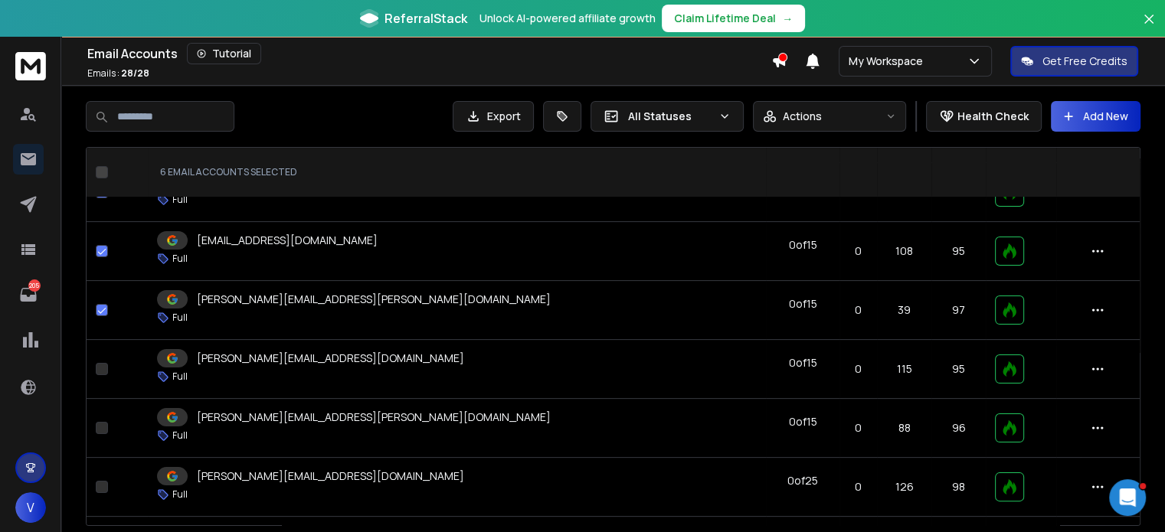
scroll to position [383, 0]
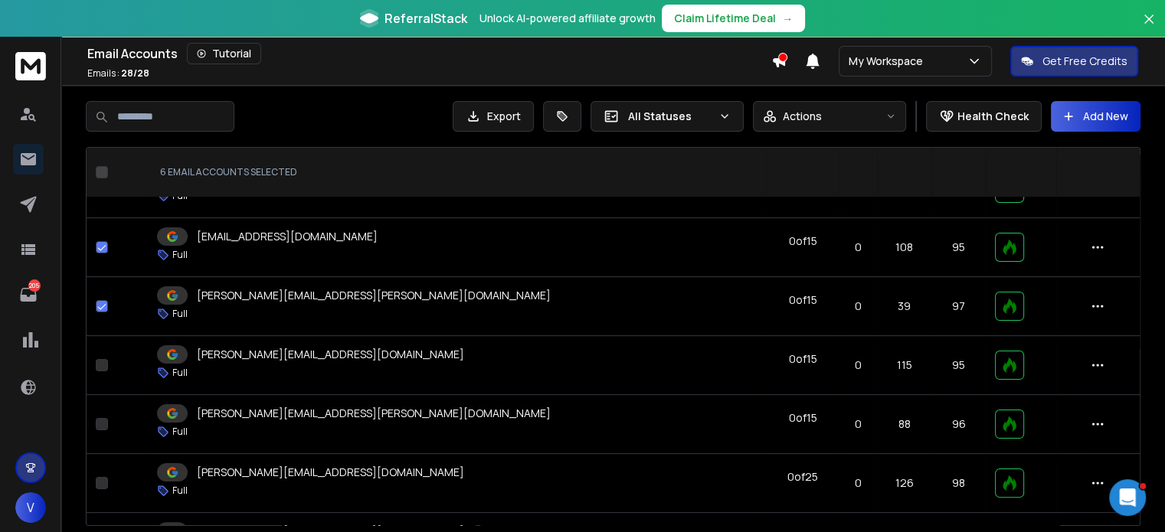
click at [101, 367] on button "button" at bounding box center [102, 365] width 12 height 12
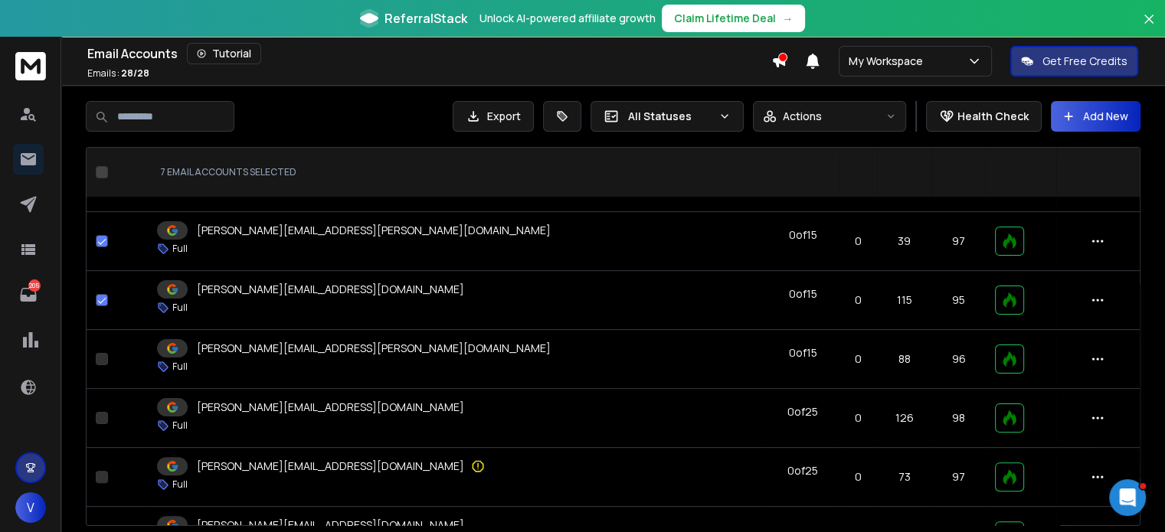
scroll to position [460, 0]
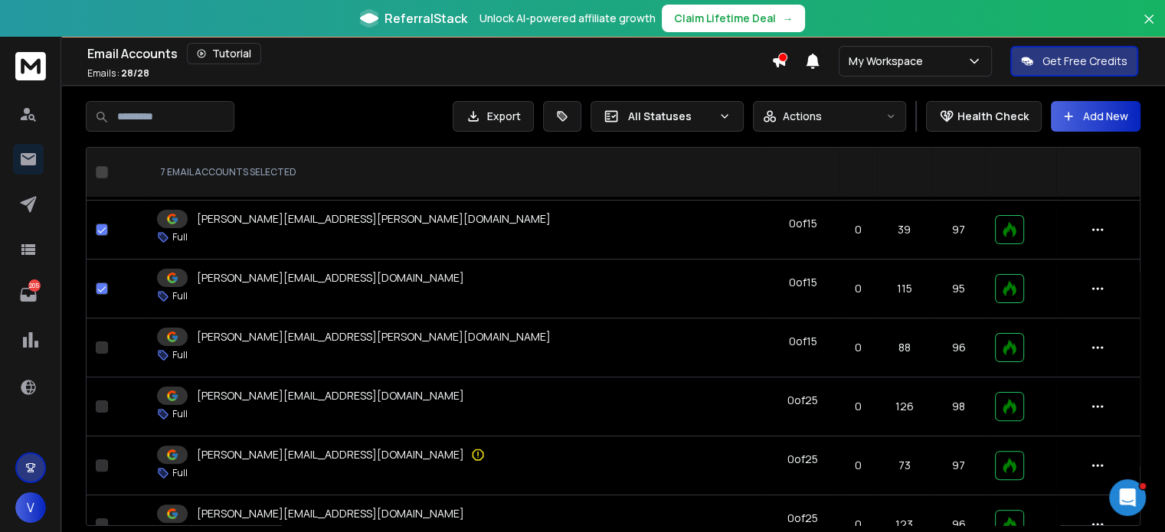
click at [97, 345] on button "button" at bounding box center [102, 348] width 12 height 12
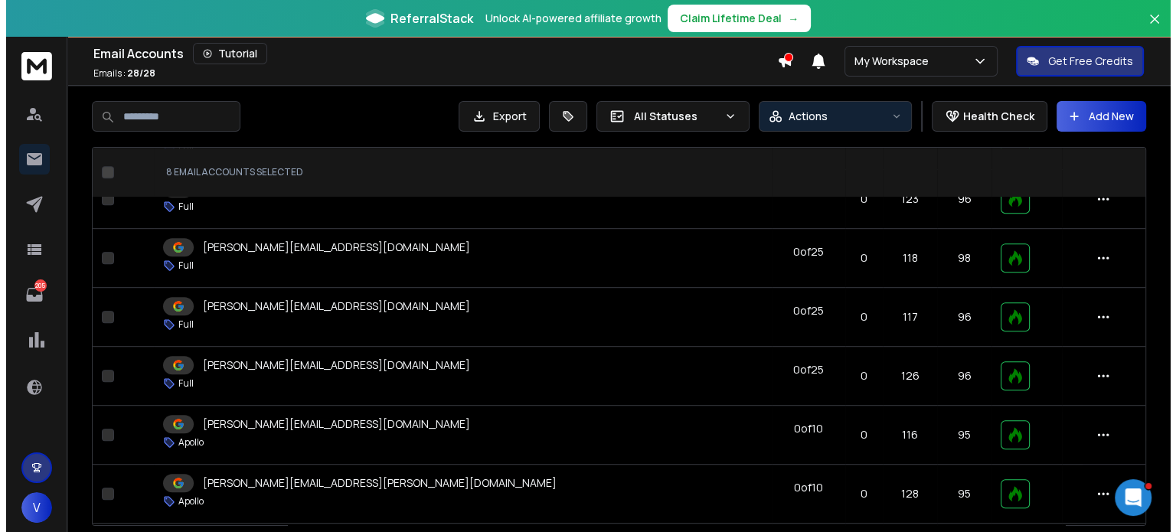
scroll to position [784, 0]
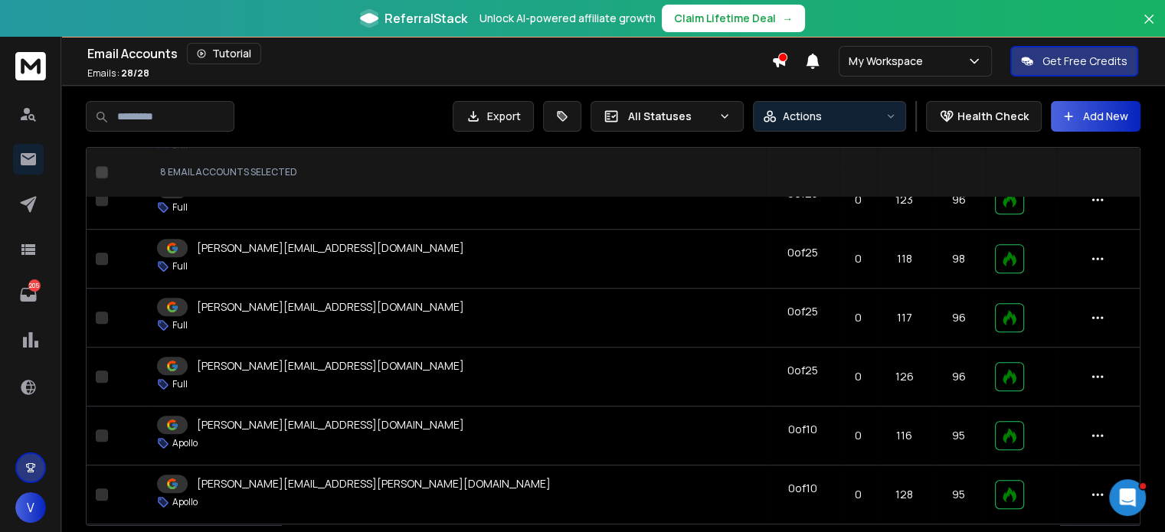
click at [835, 126] on button "Actions" at bounding box center [829, 116] width 153 height 31
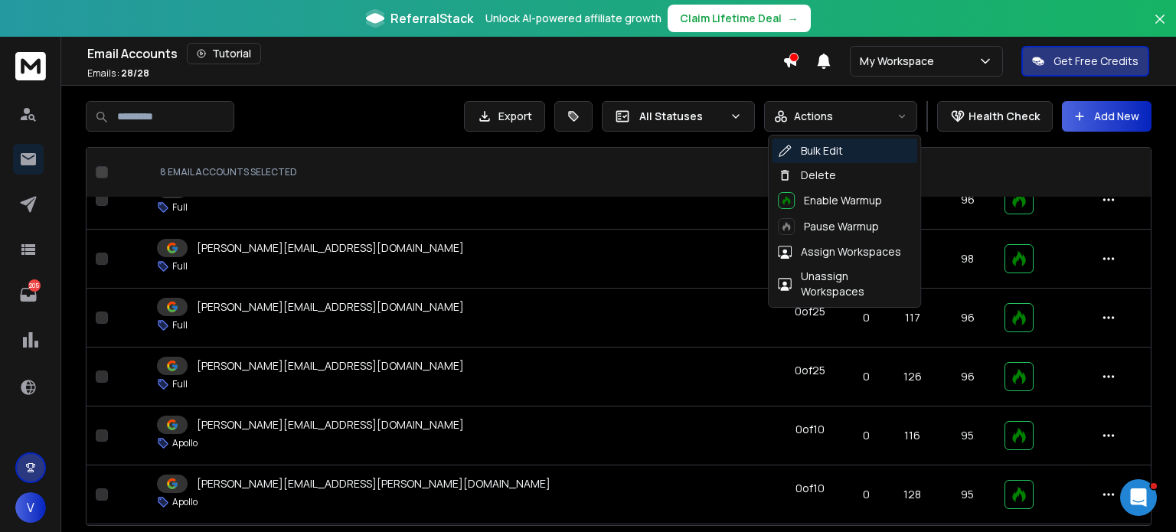
click at [829, 150] on div "Bulk Edit" at bounding box center [810, 150] width 65 height 15
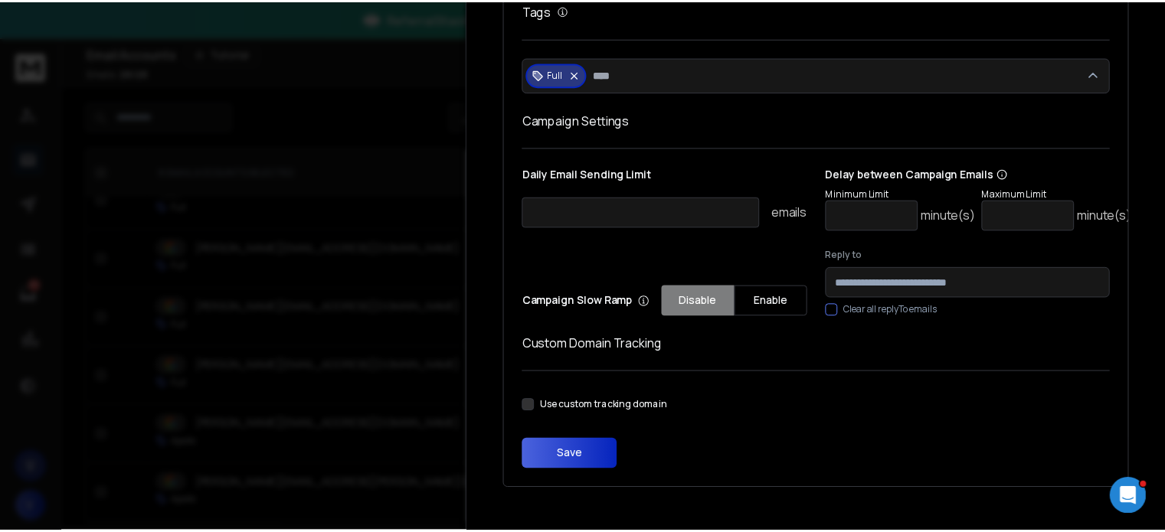
scroll to position [383, 0]
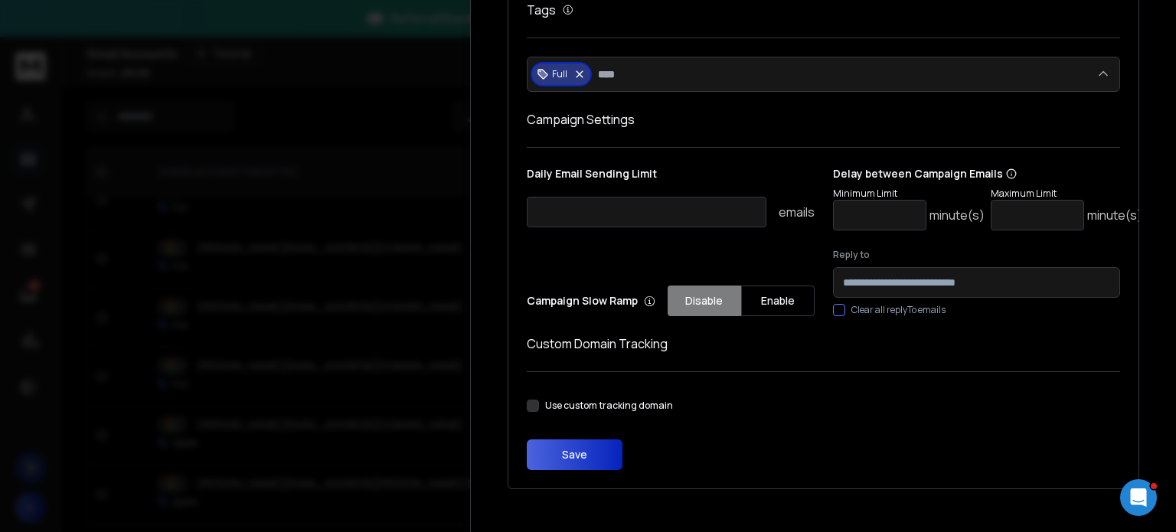
click at [596, 201] on input "number" at bounding box center [646, 212] width 239 height 31
type input "**"
click at [571, 440] on button "Save" at bounding box center [575, 455] width 96 height 31
